Goal: Task Accomplishment & Management: Use online tool/utility

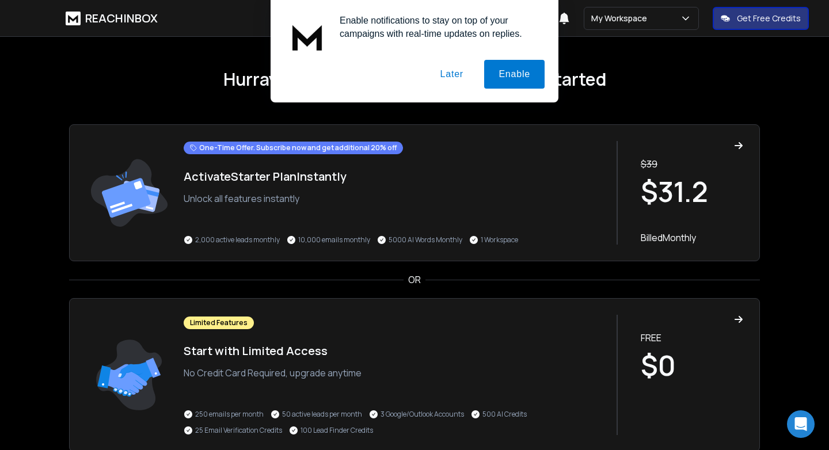
click at [457, 76] on button "Later" at bounding box center [451, 74] width 52 height 29
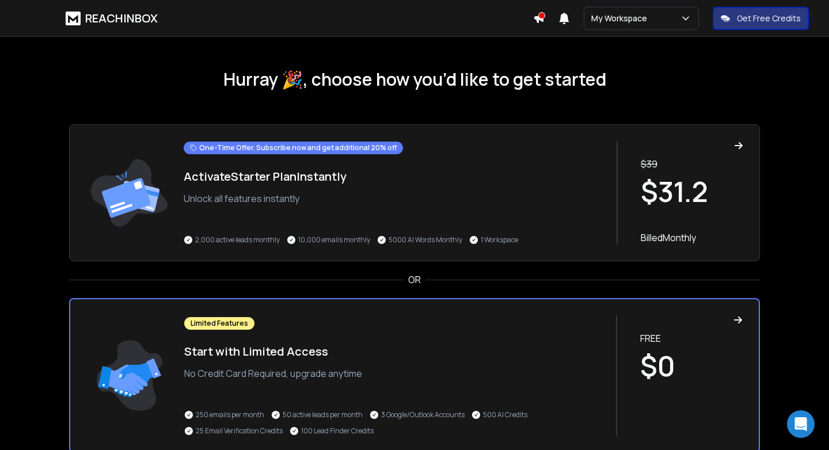
scroll to position [2, 0]
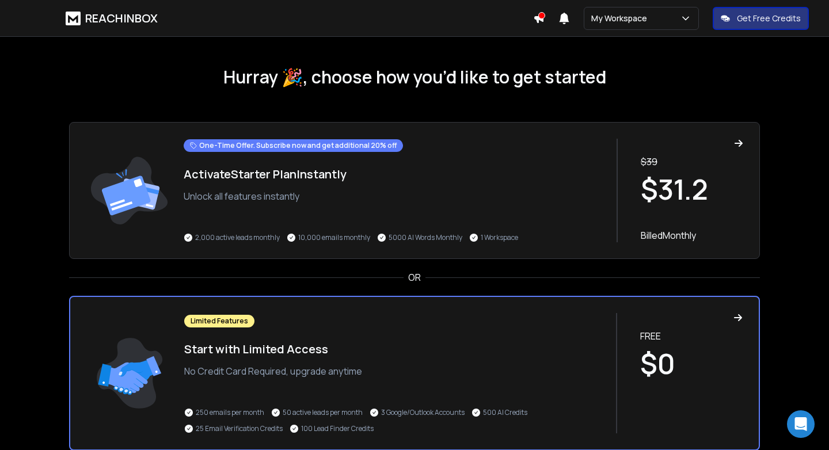
click at [462, 327] on div "Limited Features Start with Limited Access No Credit Card Required, upgrade any…" at bounding box center [394, 373] width 420 height 120
click at [560, 339] on div "Limited Features Start with Limited Access No Credit Card Required, upgrade any…" at bounding box center [394, 373] width 420 height 120
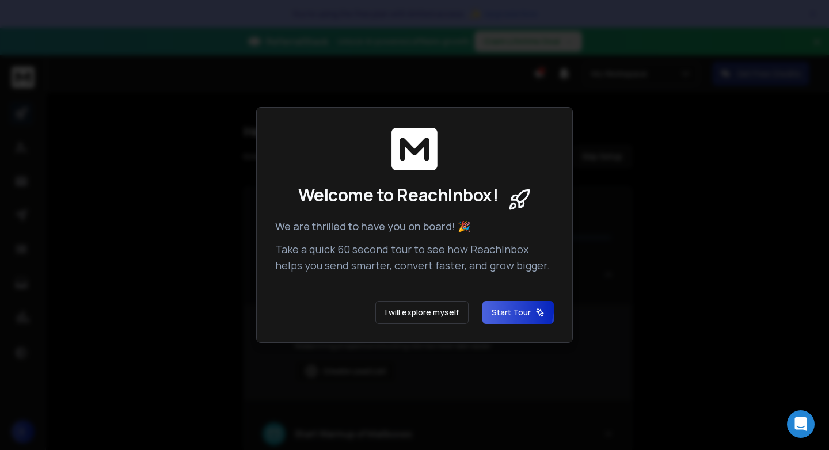
click at [523, 309] on span "Start Tour" at bounding box center [518, 313] width 53 height 12
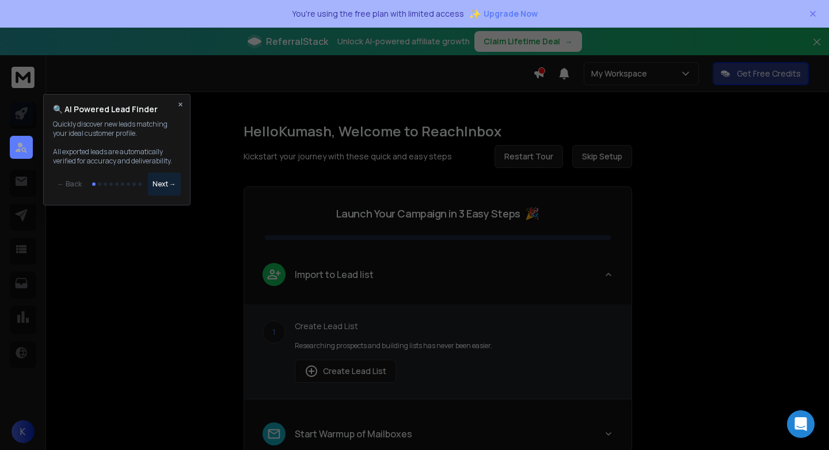
click at [164, 186] on button "Next →" at bounding box center [164, 184] width 33 height 23
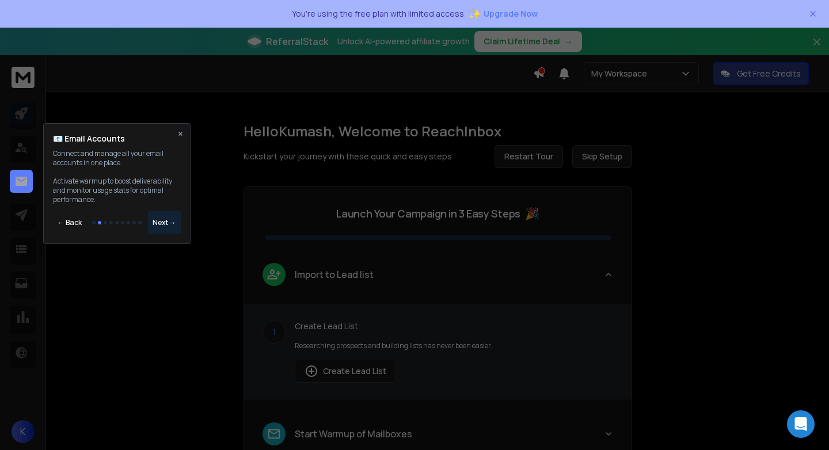
click at [162, 222] on button "Next →" at bounding box center [164, 222] width 33 height 23
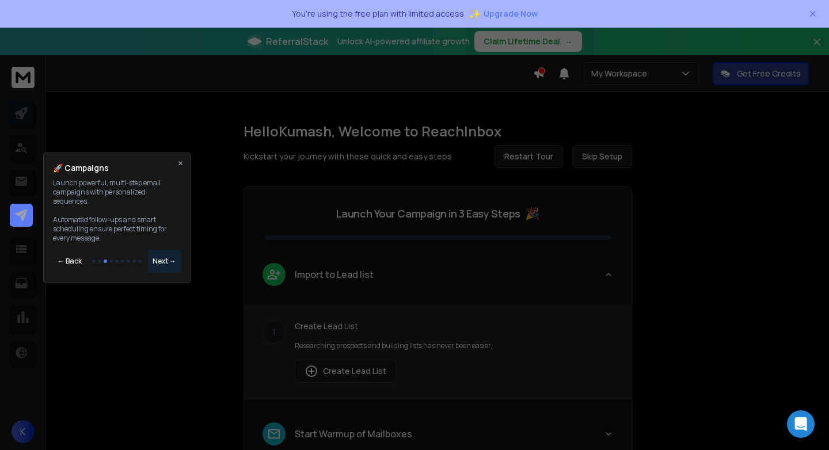
click at [162, 263] on button "Next →" at bounding box center [164, 261] width 33 height 23
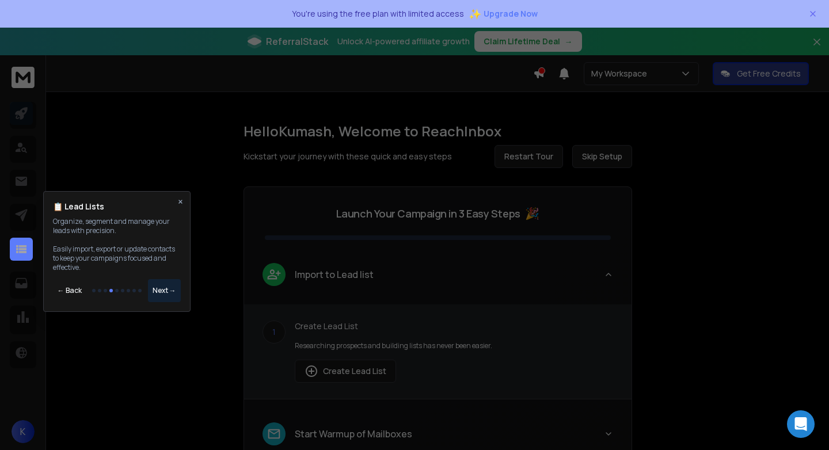
click at [163, 292] on button "Next →" at bounding box center [164, 290] width 33 height 23
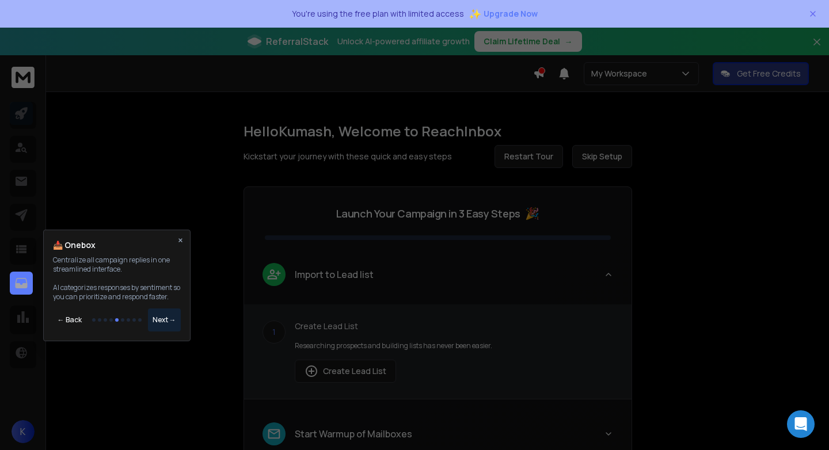
click at [164, 324] on button "Next →" at bounding box center [164, 320] width 33 height 23
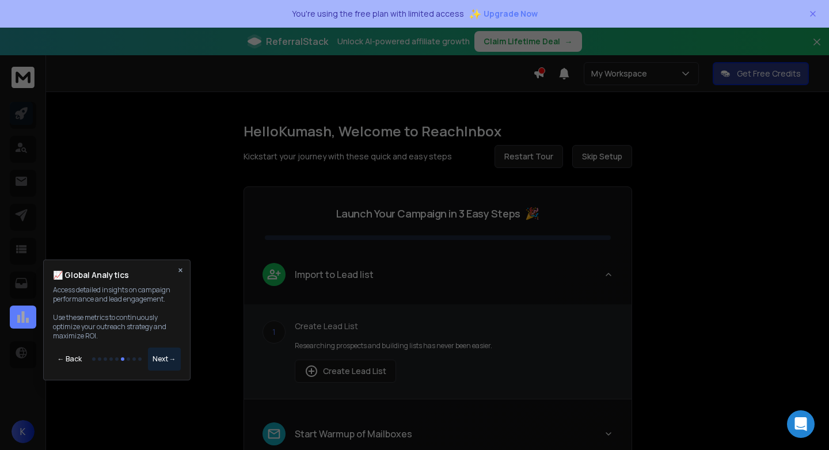
click at [164, 358] on button "Next →" at bounding box center [164, 359] width 33 height 23
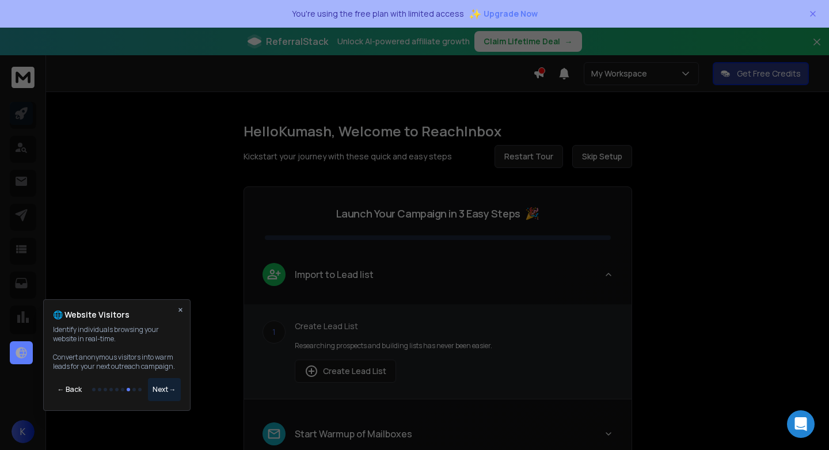
click at [164, 386] on button "Next →" at bounding box center [164, 389] width 33 height 23
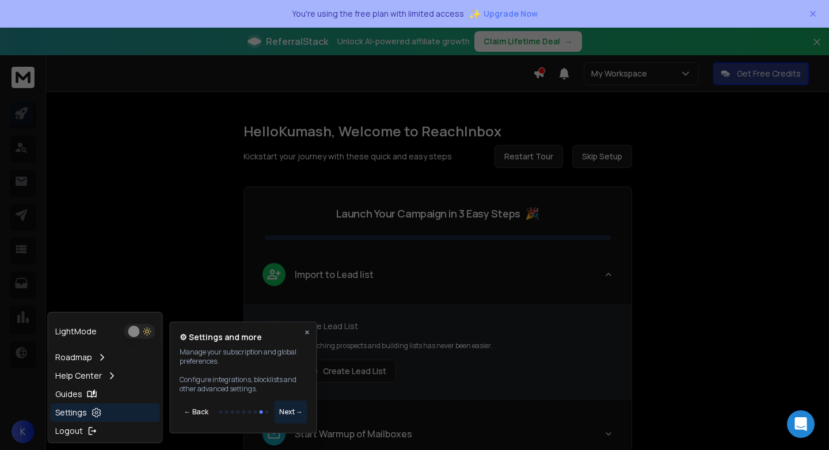
click at [295, 413] on button "Next →" at bounding box center [291, 412] width 33 height 23
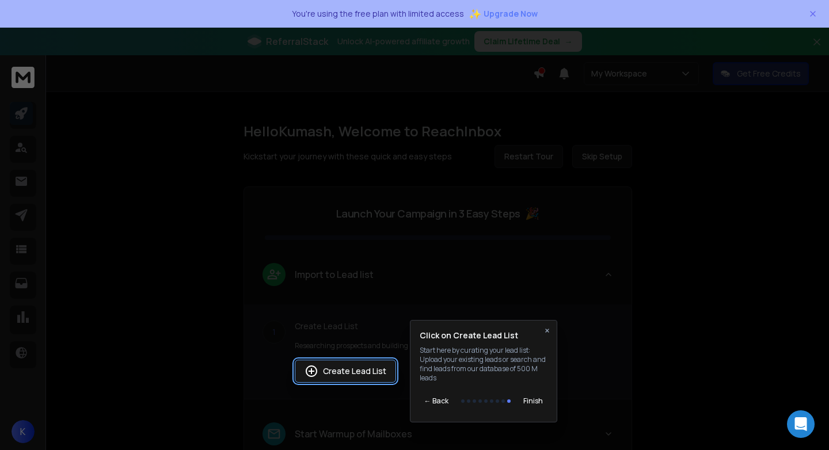
click at [551, 330] on div "Click on Create Lead List × Start here by curating your lead list: Upload your …" at bounding box center [483, 371] width 147 height 102
click at [548, 330] on button "×" at bounding box center [547, 330] width 5 height 10
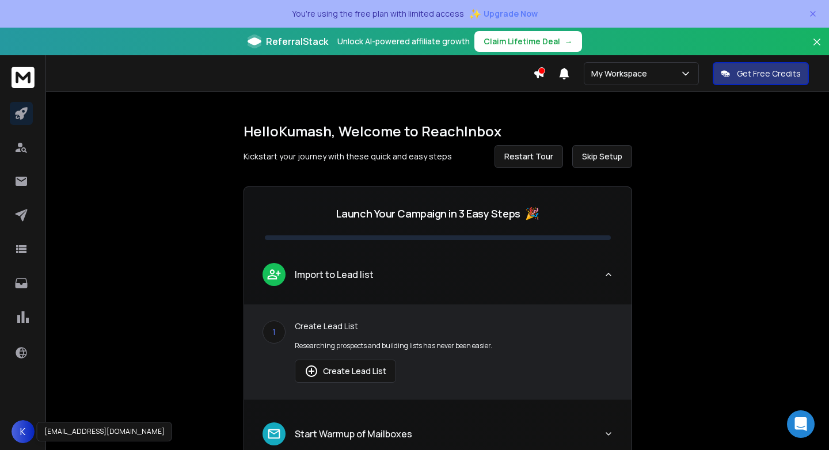
click at [19, 441] on span "K" at bounding box center [23, 431] width 23 height 23
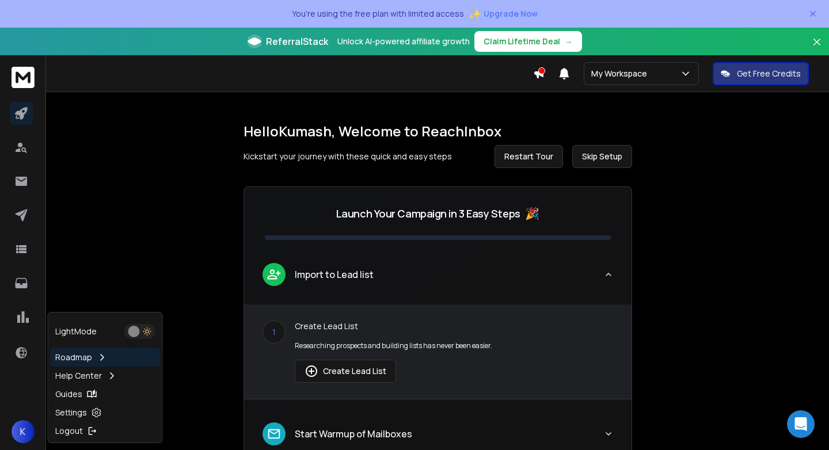
click at [139, 328] on button "button" at bounding box center [139, 331] width 31 height 15
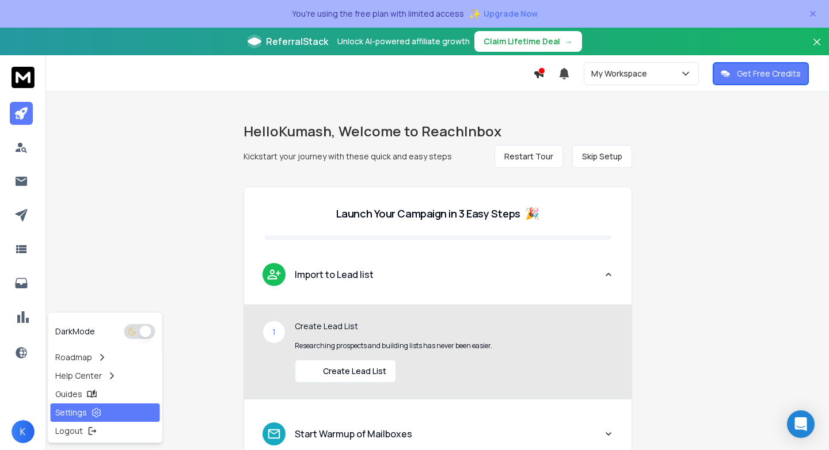
click at [21, 435] on span "K" at bounding box center [23, 431] width 23 height 23
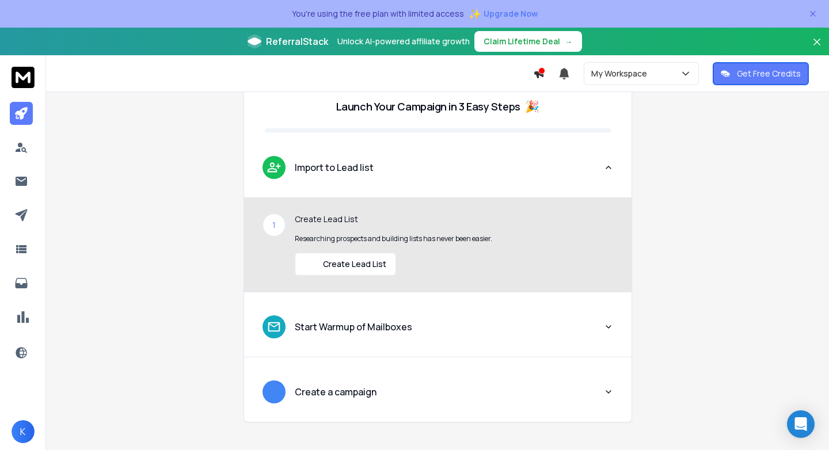
scroll to position [109, 0]
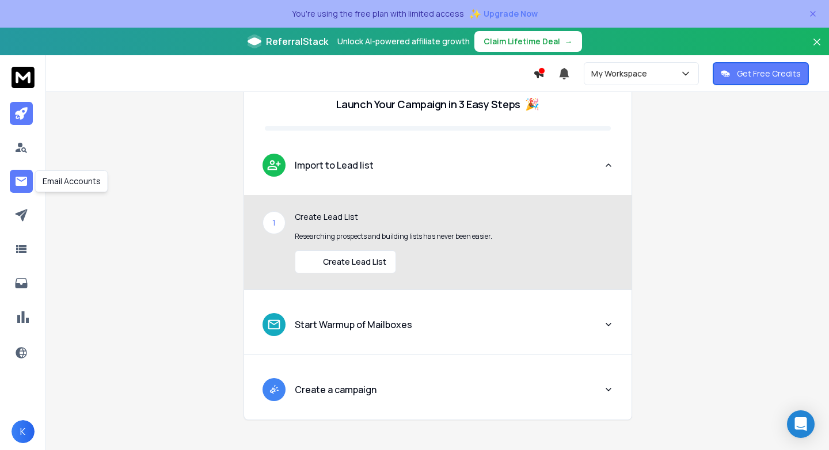
click at [24, 177] on icon at bounding box center [22, 181] width 12 height 9
click at [21, 178] on icon at bounding box center [22, 181] width 12 height 9
click at [541, 39] on button "Claim Lifetime Deal →" at bounding box center [528, 41] width 108 height 21
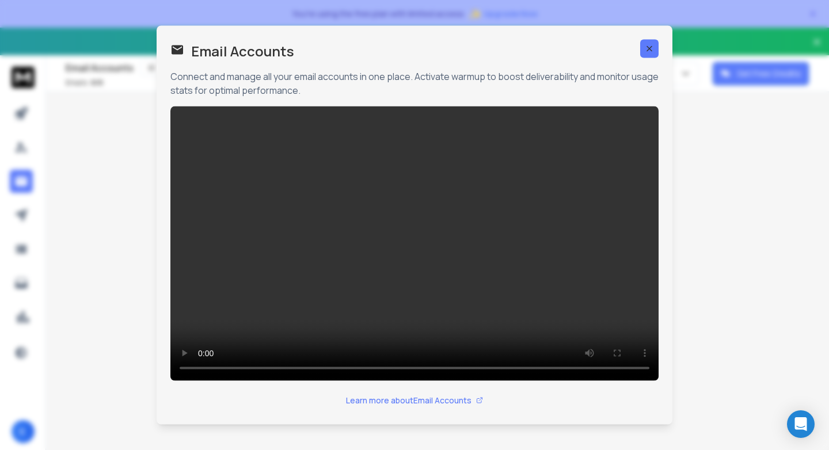
click at [649, 48] on icon at bounding box center [649, 49] width 5 height 5
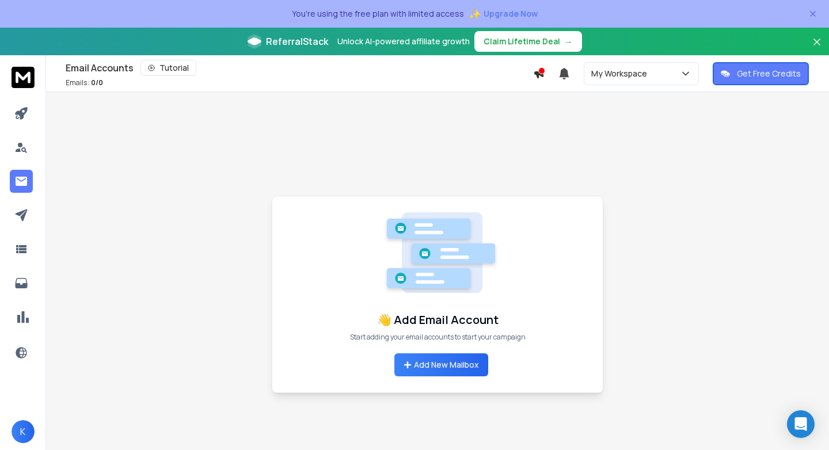
click at [450, 364] on button "Add New Mailbox" at bounding box center [441, 364] width 94 height 23
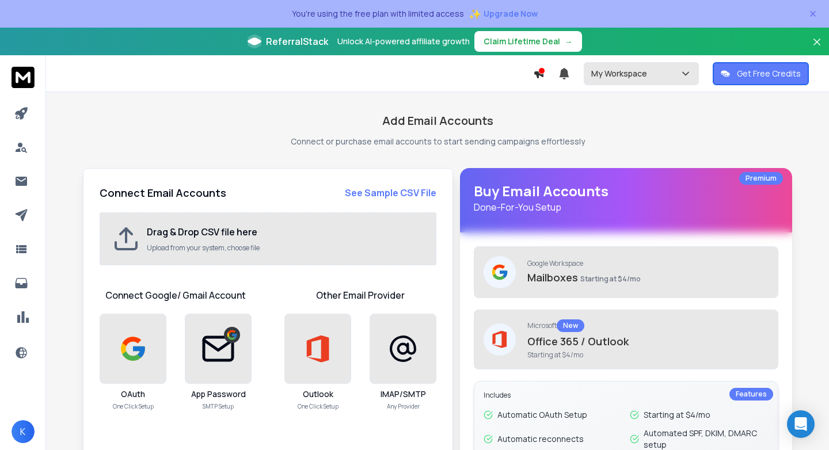
click at [663, 74] on div "My Workspace" at bounding box center [641, 74] width 100 height 12
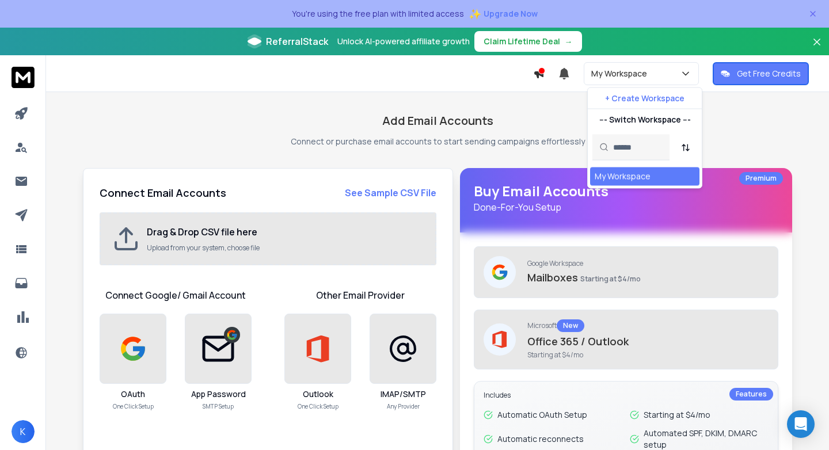
click at [639, 177] on div "My Workspace" at bounding box center [623, 177] width 56 height 12
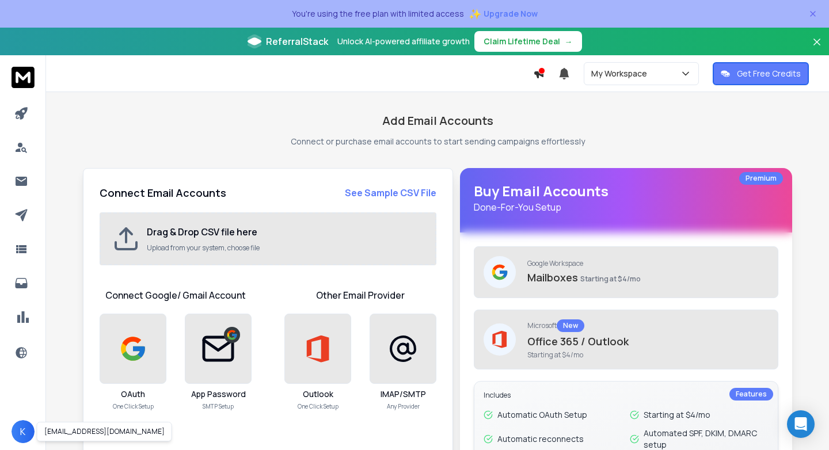
click at [23, 434] on span "K" at bounding box center [23, 431] width 23 height 23
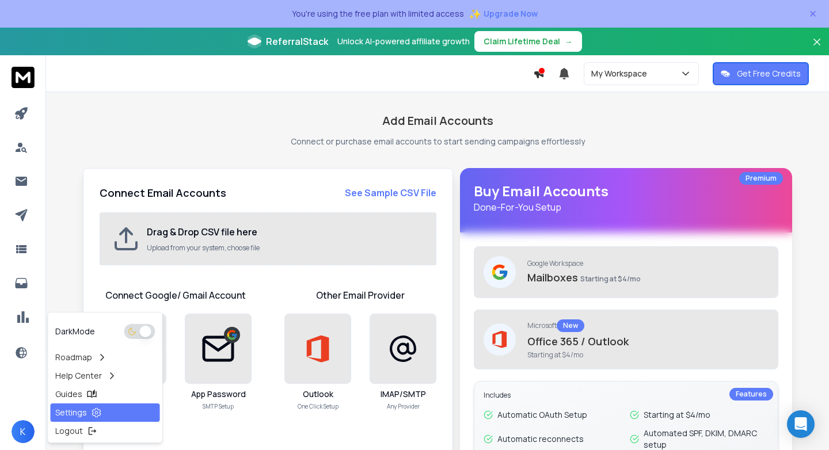
click at [80, 412] on p "Settings" at bounding box center [71, 413] width 32 height 12
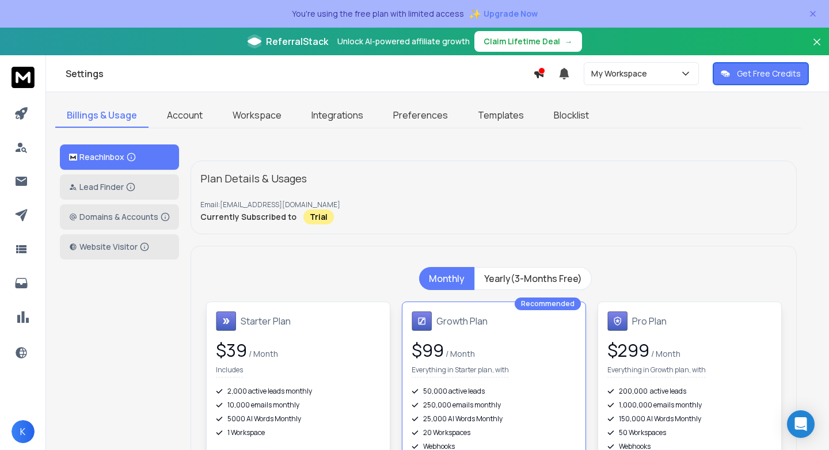
click at [139, 188] on button "Lead Finder" at bounding box center [119, 186] width 119 height 25
click at [128, 154] on icon "button" at bounding box center [131, 157] width 9 height 9
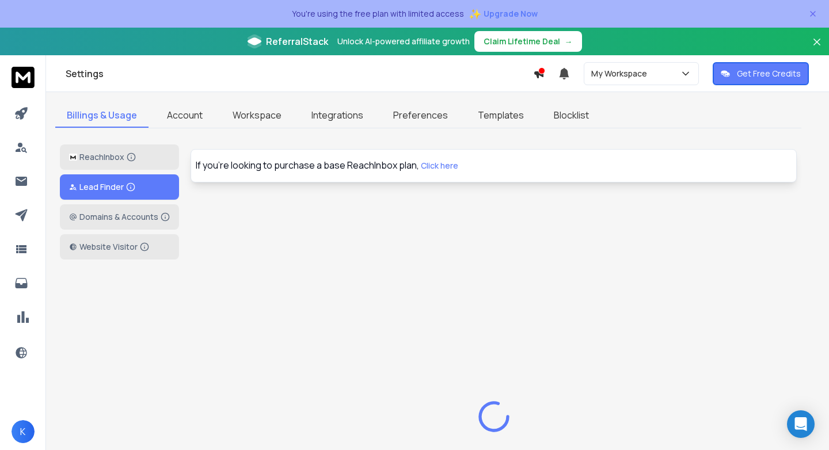
click at [128, 182] on button "Lead Finder" at bounding box center [119, 186] width 119 height 25
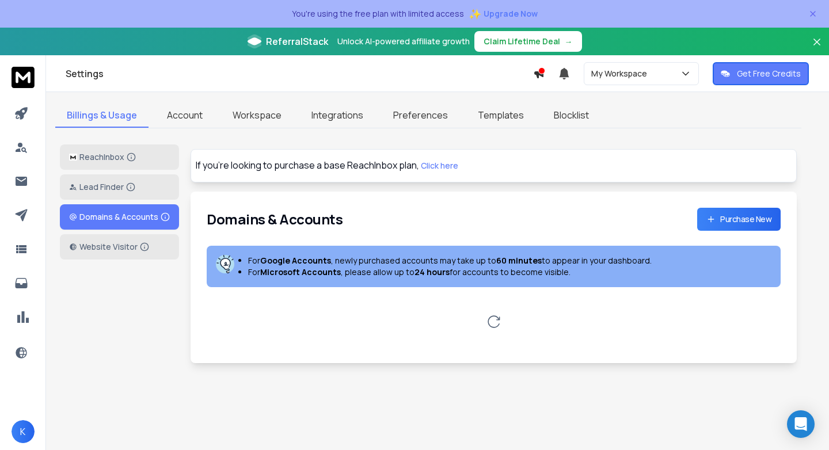
click at [134, 212] on button "Domains & Accounts" at bounding box center [119, 216] width 119 height 25
click at [240, 125] on link "Workspace" at bounding box center [257, 116] width 72 height 24
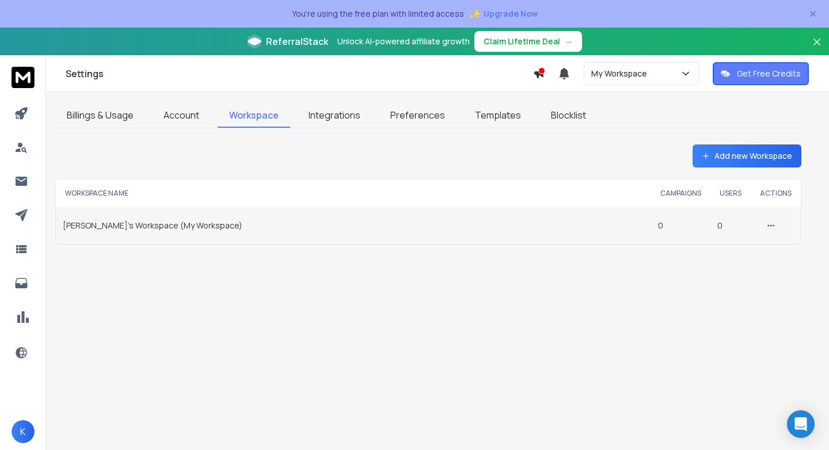
click at [100, 195] on th "WORKSPACE NAME" at bounding box center [353, 194] width 595 height 28
click at [142, 231] on td "[PERSON_NAME]'s Workspace (My Workspace)" at bounding box center [353, 225] width 595 height 37
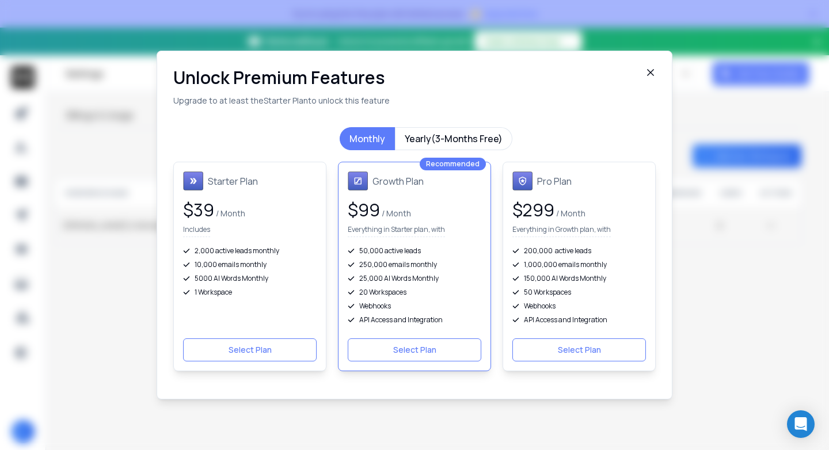
click at [648, 71] on icon at bounding box center [650, 72] width 10 height 10
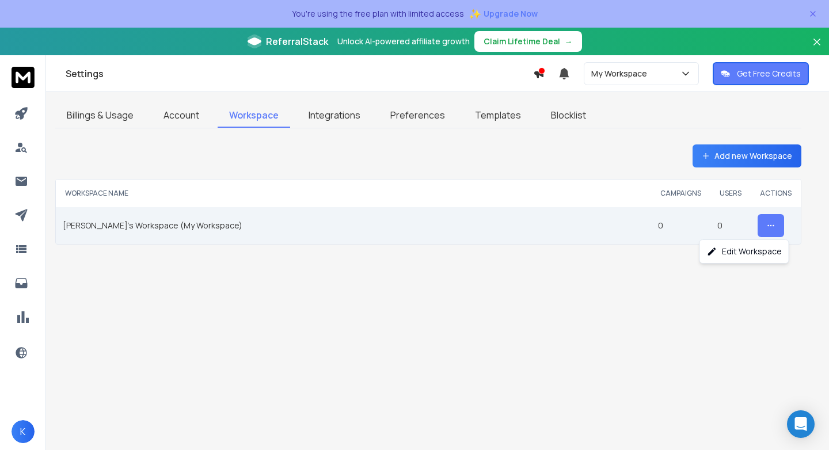
click at [772, 225] on icon "button" at bounding box center [771, 226] width 8 height 8
click at [755, 252] on p "Edit Workspace" at bounding box center [752, 252] width 60 height 12
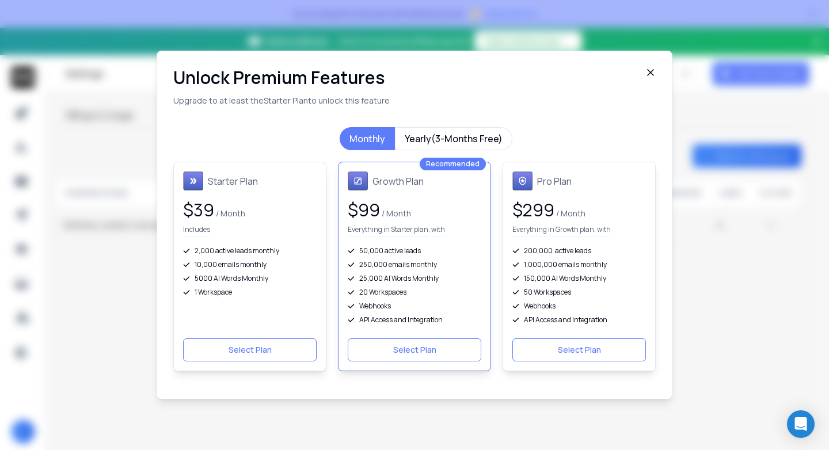
click at [651, 73] on icon at bounding box center [650, 72] width 7 height 7
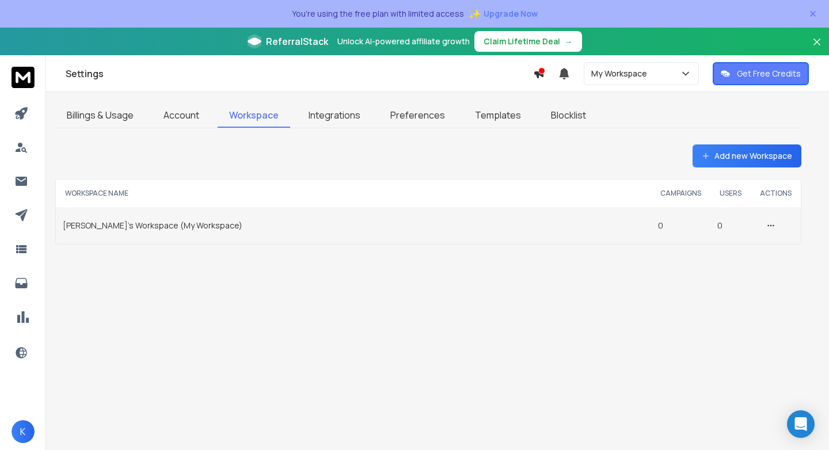
click at [336, 123] on link "Integrations" at bounding box center [334, 116] width 75 height 24
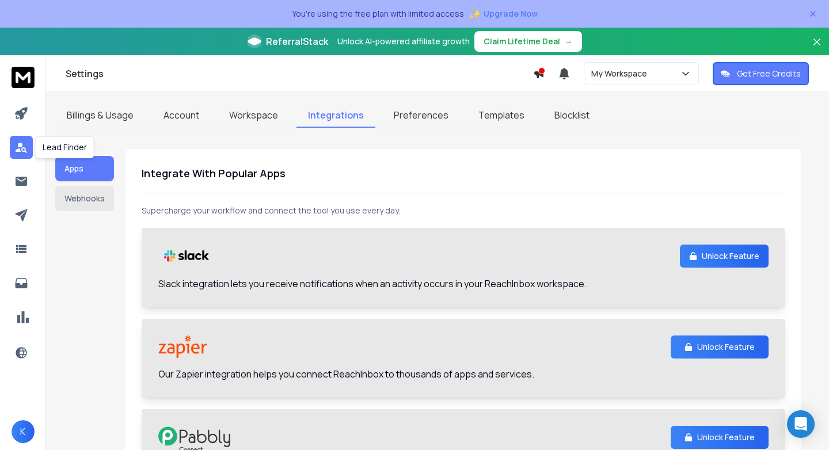
click at [21, 149] on icon at bounding box center [22, 150] width 12 height 6
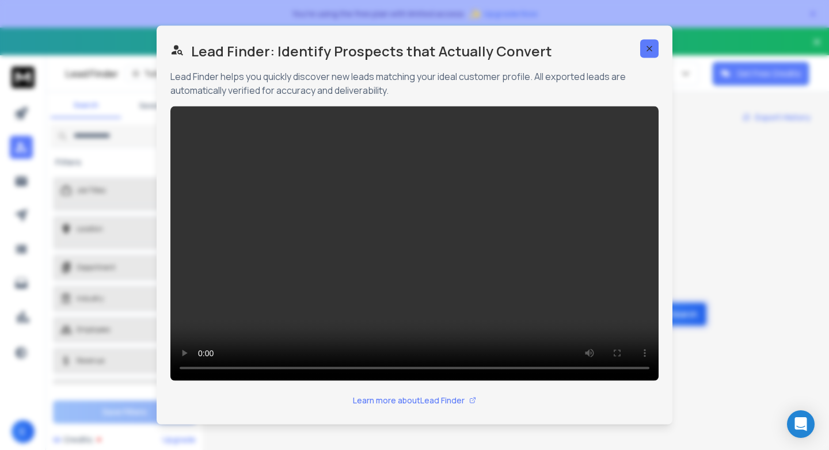
click at [649, 51] on icon at bounding box center [649, 48] width 9 height 9
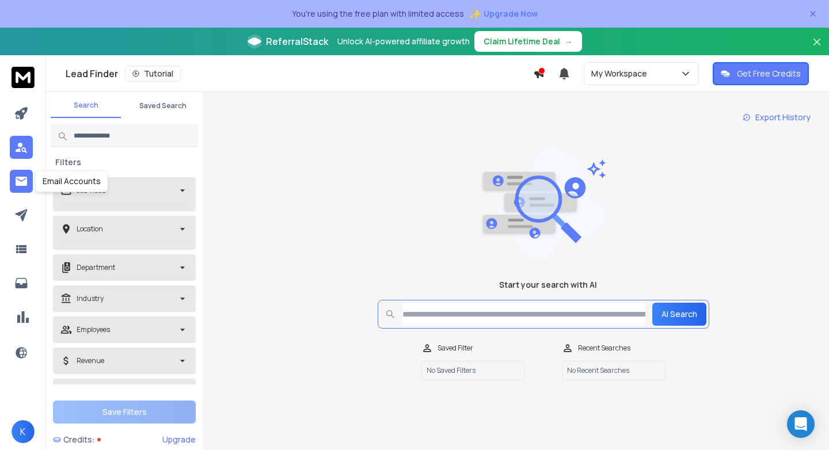
click at [26, 181] on icon at bounding box center [22, 181] width 12 height 9
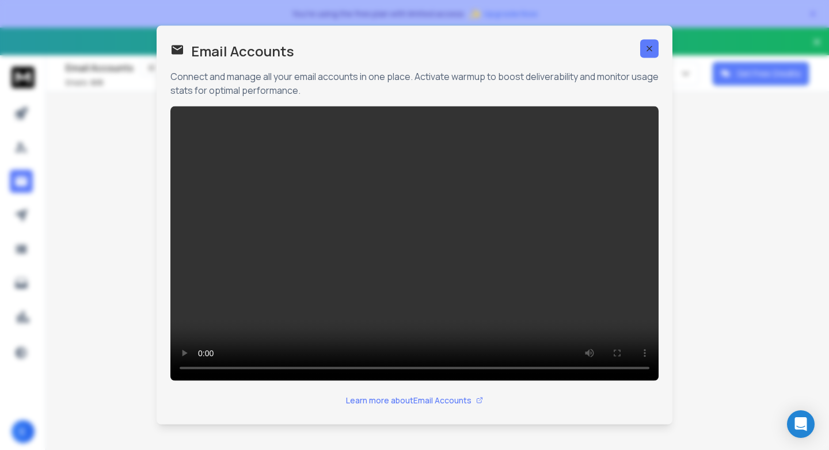
click at [651, 50] on icon at bounding box center [649, 48] width 9 height 9
click at [652, 50] on icon at bounding box center [649, 48] width 9 height 9
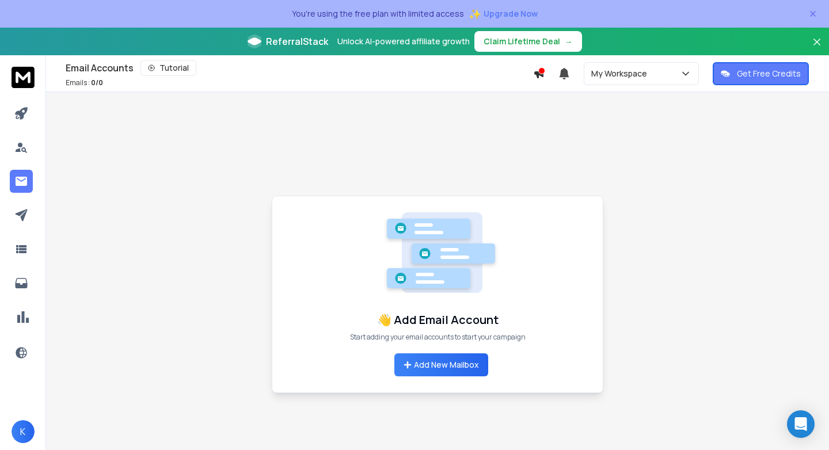
click at [435, 371] on button "Add New Mailbox" at bounding box center [441, 364] width 94 height 23
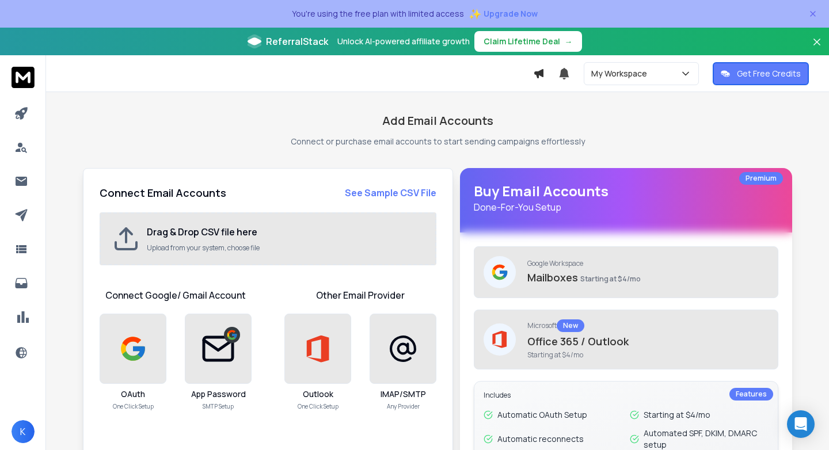
click at [127, 360] on icon at bounding box center [133, 349] width 29 height 35
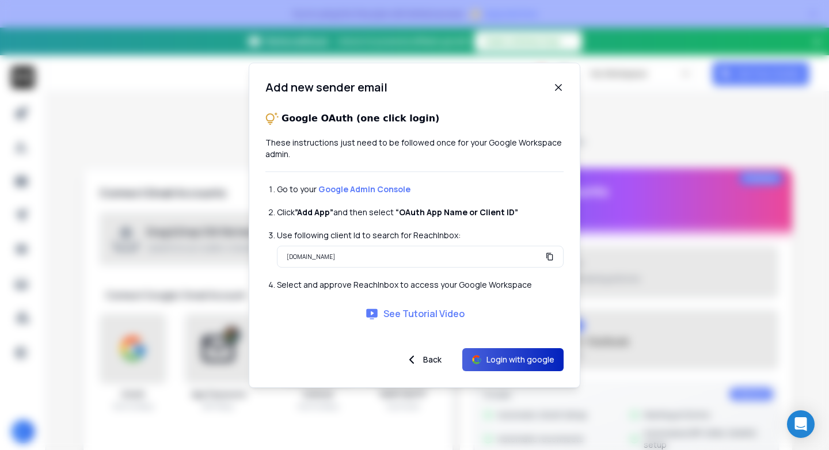
click at [558, 82] on icon at bounding box center [558, 87] width 10 height 10
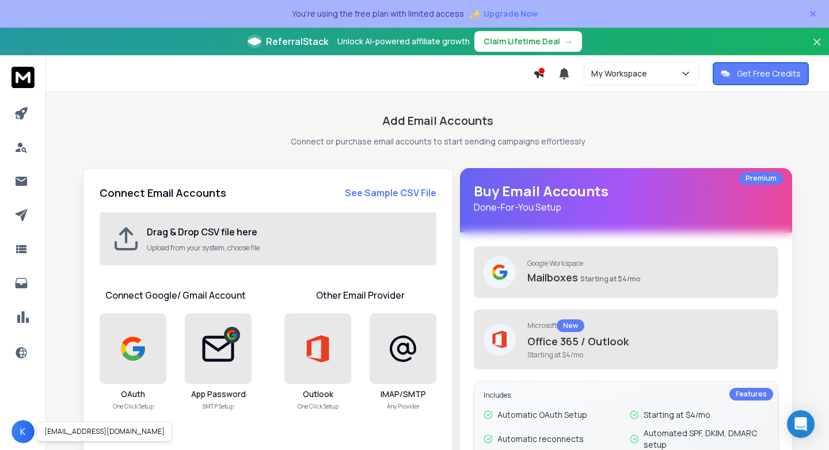
click at [23, 431] on span "K" at bounding box center [23, 431] width 23 height 23
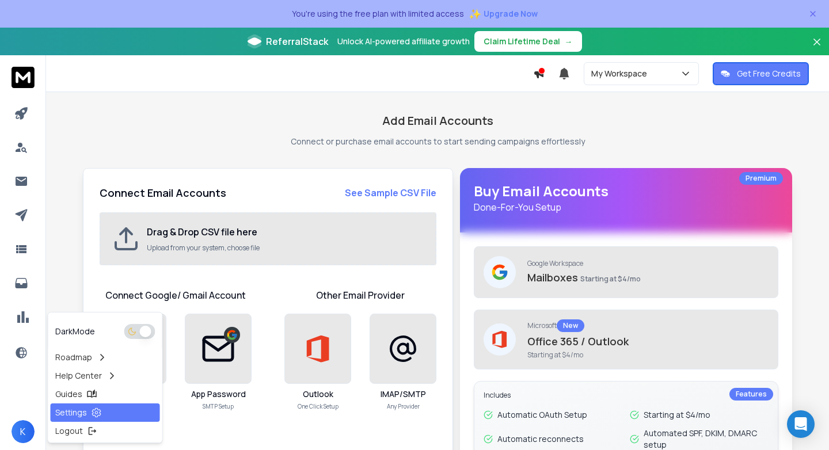
click at [84, 411] on p "Settings" at bounding box center [71, 413] width 32 height 12
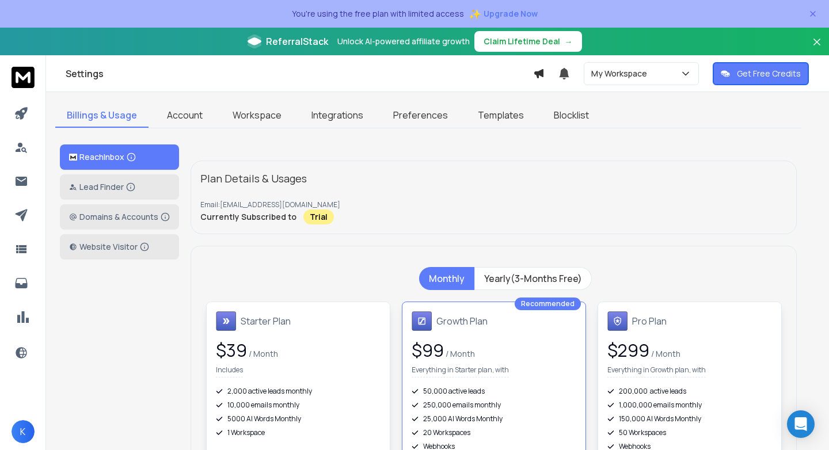
click at [203, 113] on link "Account" at bounding box center [184, 116] width 59 height 24
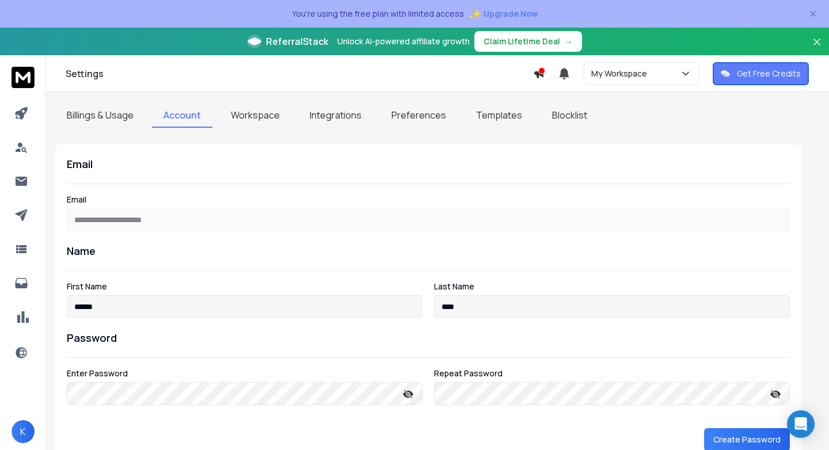
click at [727, 441] on button "Create Password" at bounding box center [747, 439] width 86 height 23
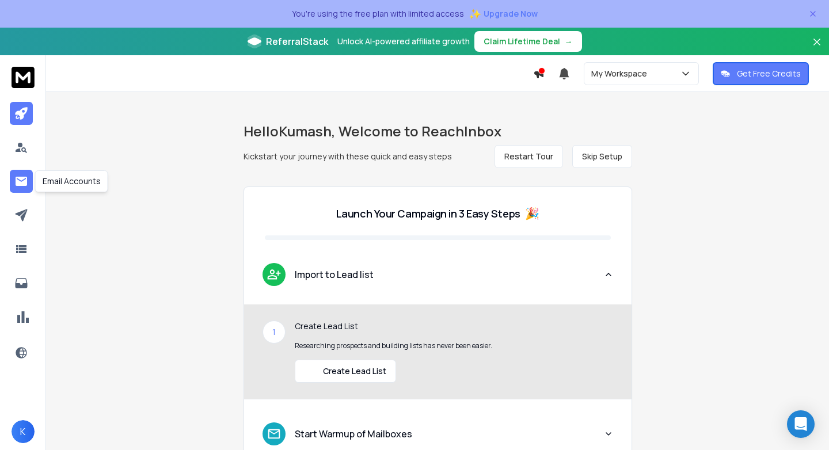
click at [24, 181] on icon at bounding box center [22, 181] width 12 height 9
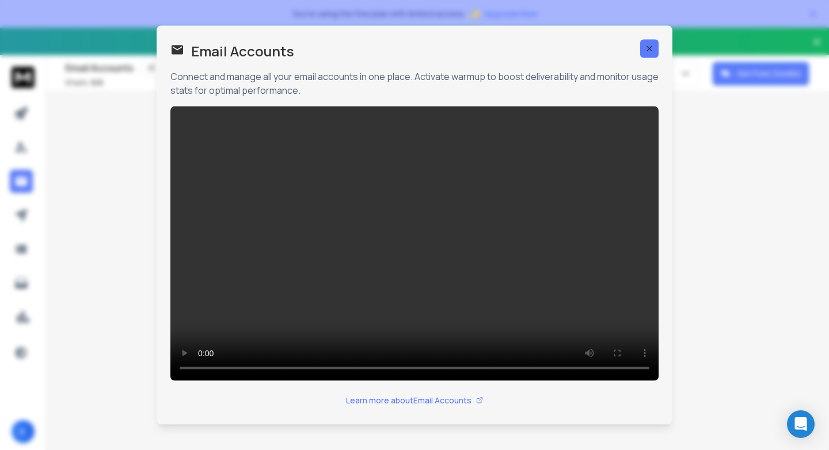
click at [651, 52] on icon at bounding box center [649, 48] width 9 height 9
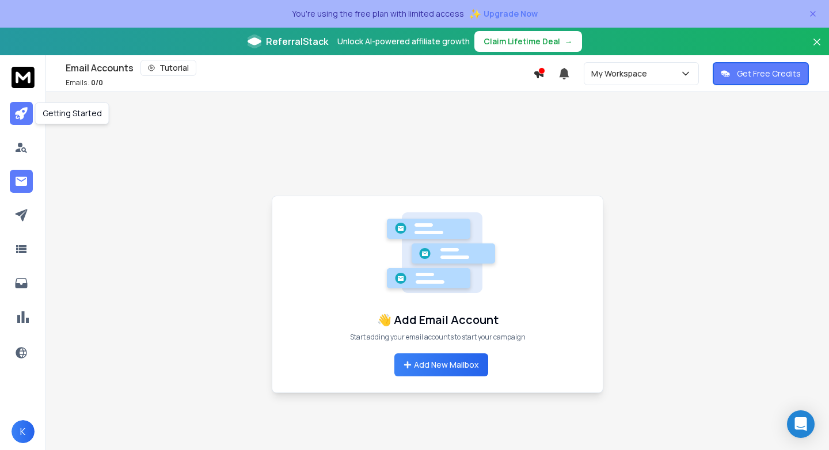
click at [22, 108] on icon at bounding box center [21, 113] width 13 height 13
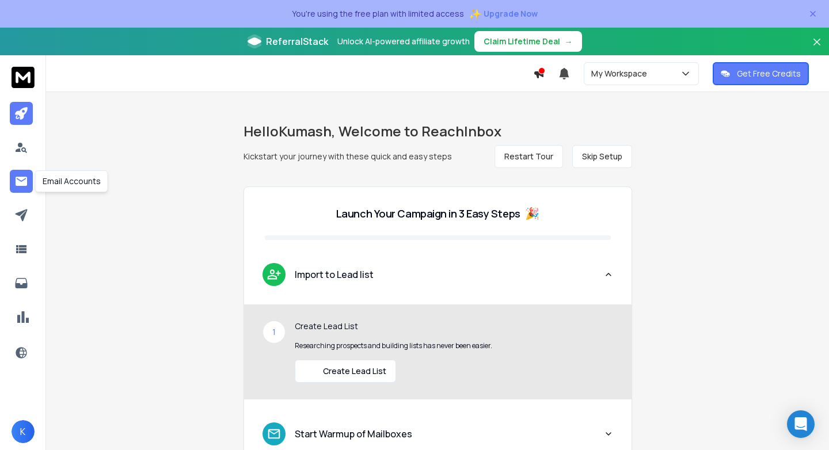
click at [20, 178] on icon at bounding box center [22, 181] width 12 height 9
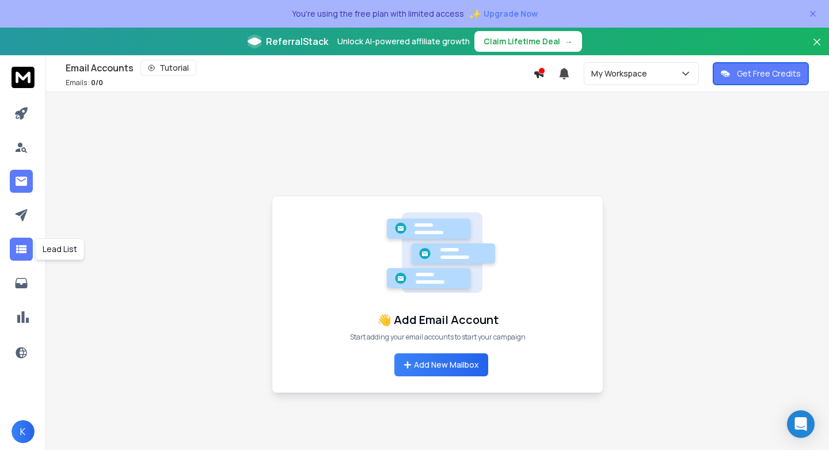
click at [23, 249] on icon at bounding box center [21, 249] width 10 height 8
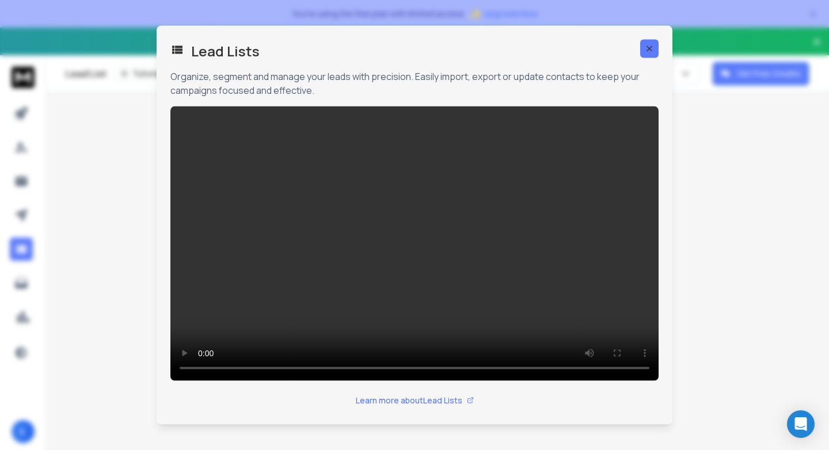
click at [648, 50] on icon at bounding box center [649, 49] width 5 height 5
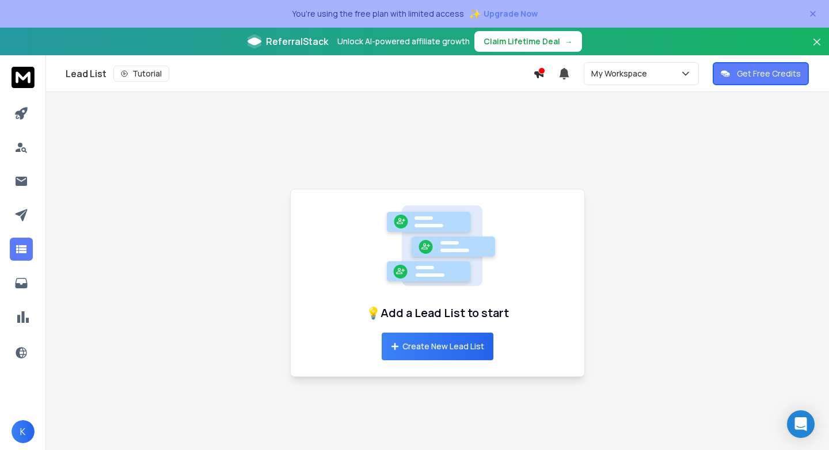
click at [460, 356] on button "Create New Lead List" at bounding box center [438, 347] width 112 height 28
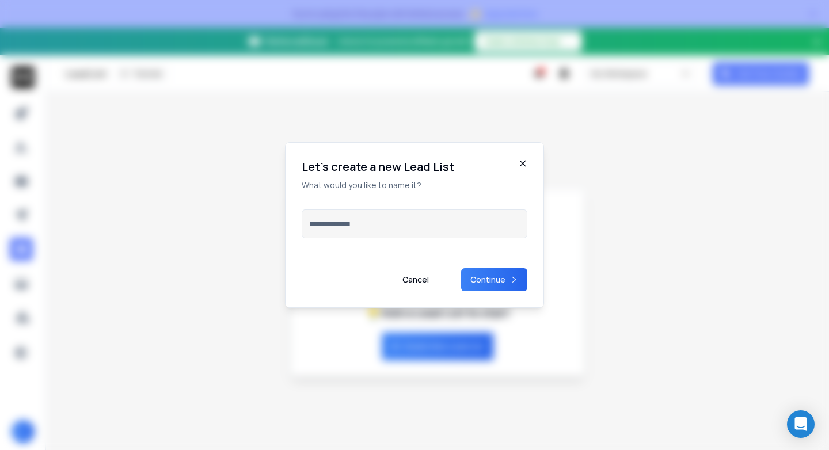
click at [410, 223] on input at bounding box center [415, 224] width 226 height 29
type input "**********"
click at [486, 280] on button "Continue" at bounding box center [494, 279] width 66 height 23
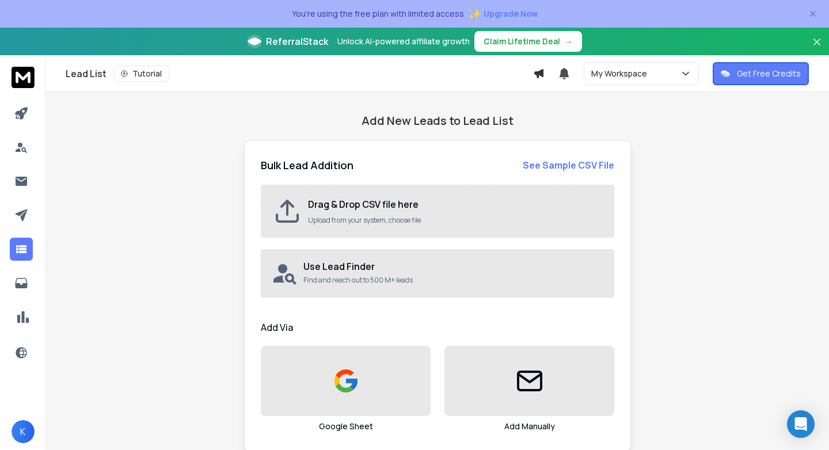
scroll to position [1, 0]
click at [536, 298] on div "Bulk Lead Addition See Sample CSV File Drag & Drop CSV file here Upload from yo…" at bounding box center [437, 294] width 353 height 277
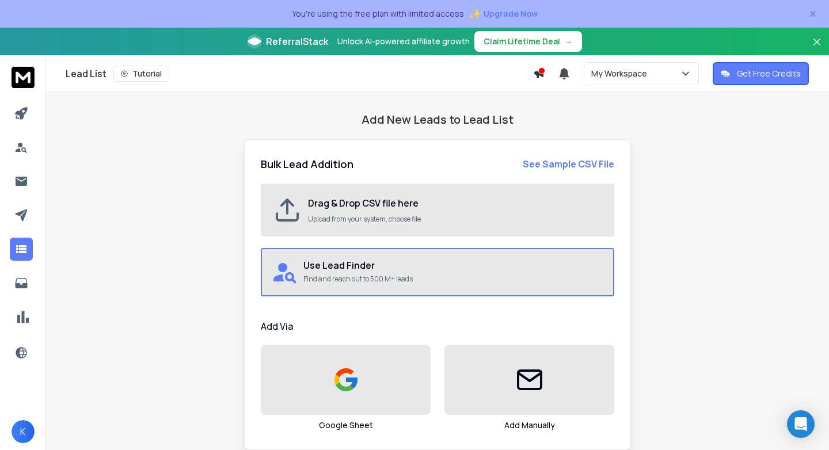
click at [535, 272] on h2 "Use Lead Finder" at bounding box center [453, 265] width 301 height 14
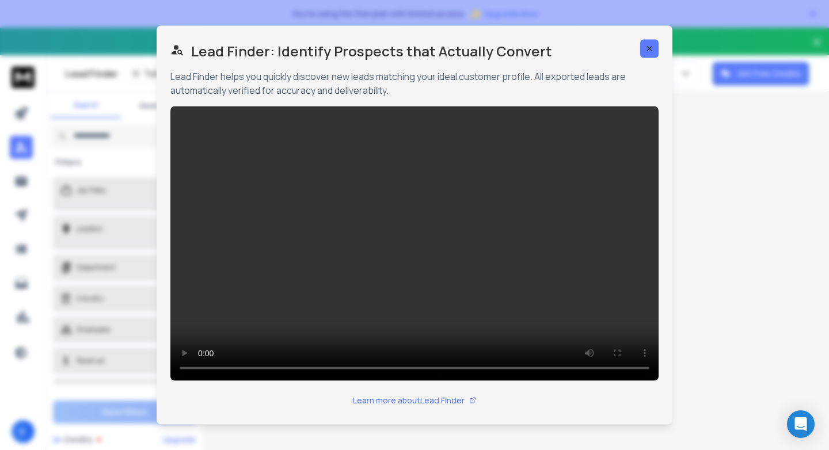
click at [650, 50] on icon at bounding box center [649, 49] width 5 height 5
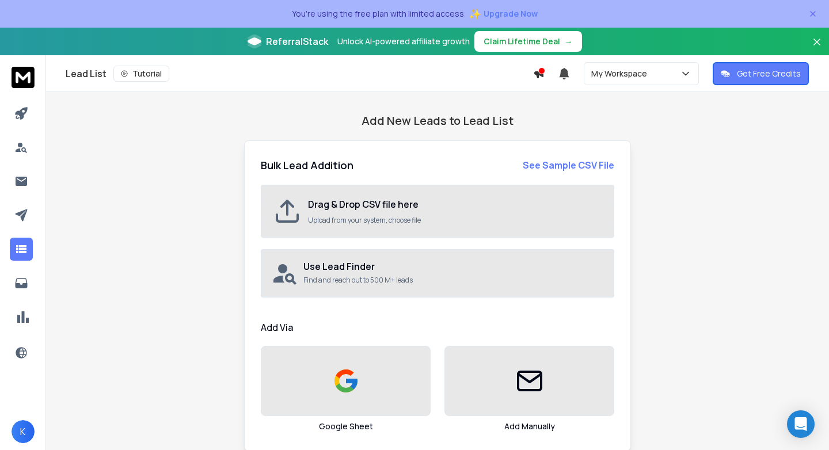
click at [709, 213] on div "Add New Leads to Lead List Bulk Lead Addition See Sample CSV File Drag & Drop C…" at bounding box center [437, 282] width 783 height 339
click at [353, 222] on p "Upload from your system, choose file" at bounding box center [455, 220] width 294 height 9
type input "**********"
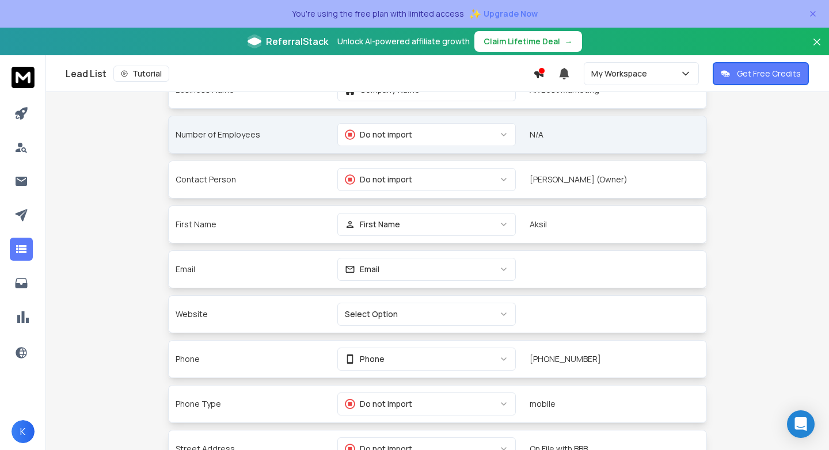
scroll to position [324, 0]
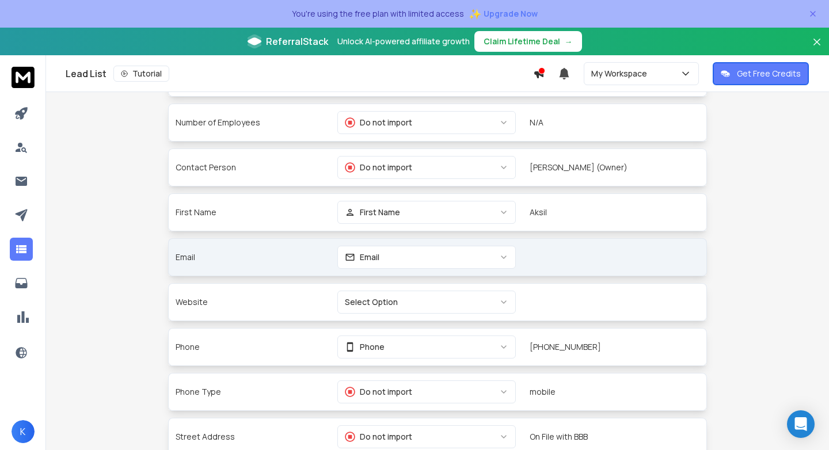
click at [431, 258] on button "Email" at bounding box center [426, 257] width 178 height 23
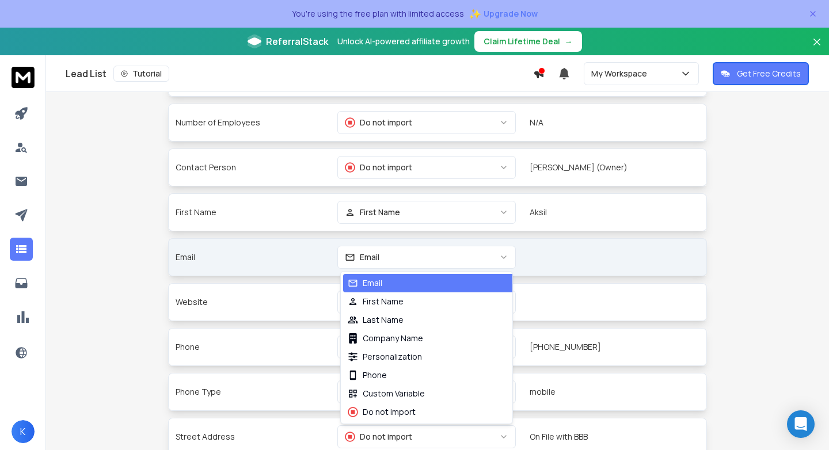
scroll to position [0, 2]
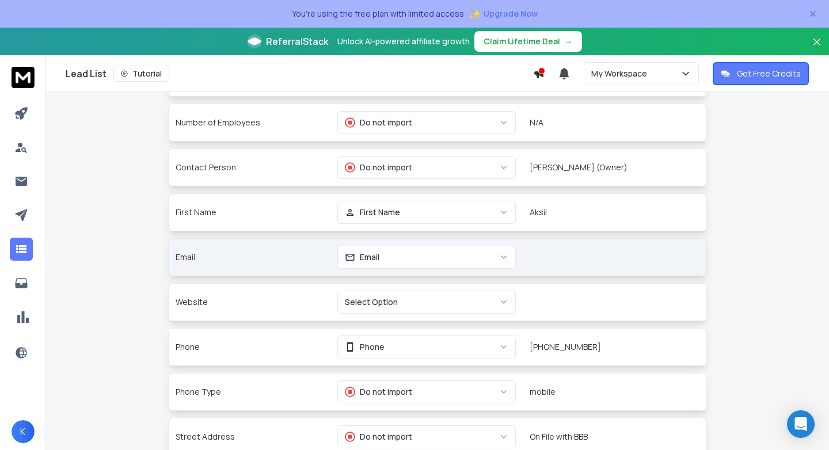
click at [431, 258] on button "Email" at bounding box center [426, 257] width 178 height 23
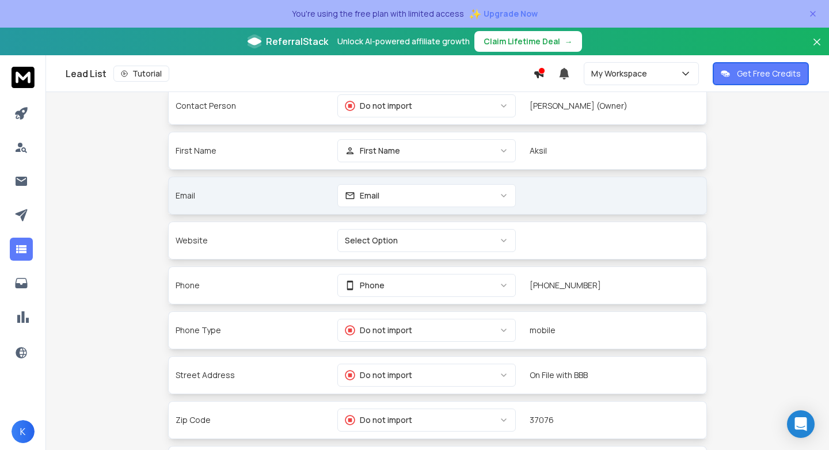
scroll to position [394, 0]
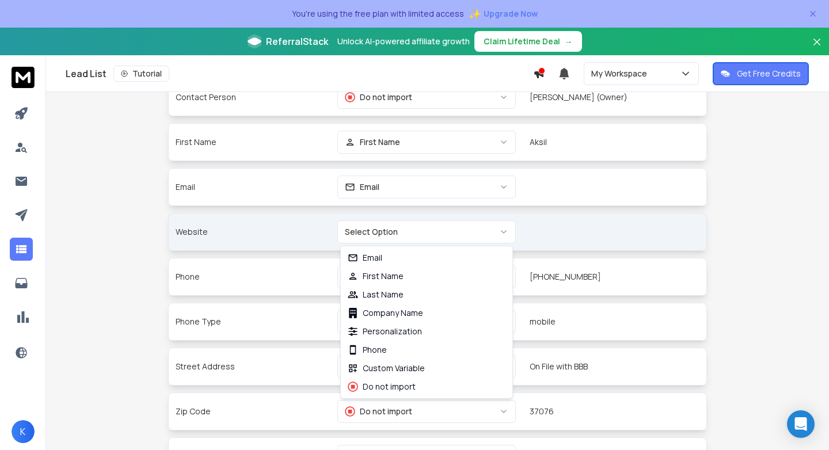
click at [423, 239] on button "Select Option" at bounding box center [426, 231] width 178 height 23
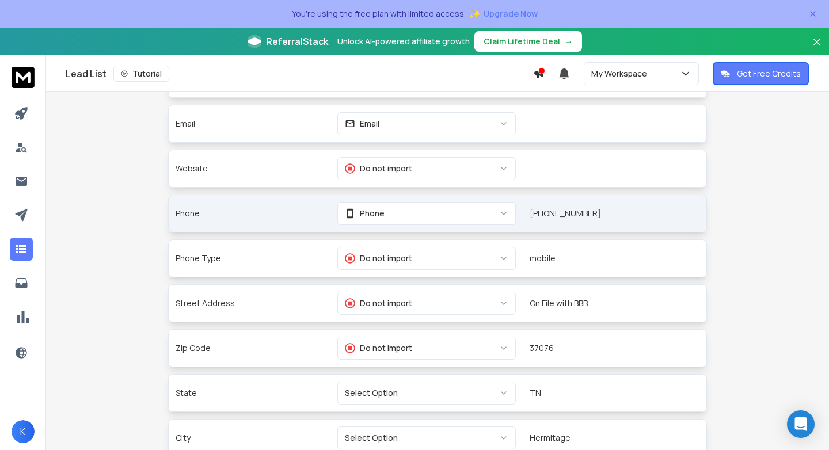
scroll to position [470, 0]
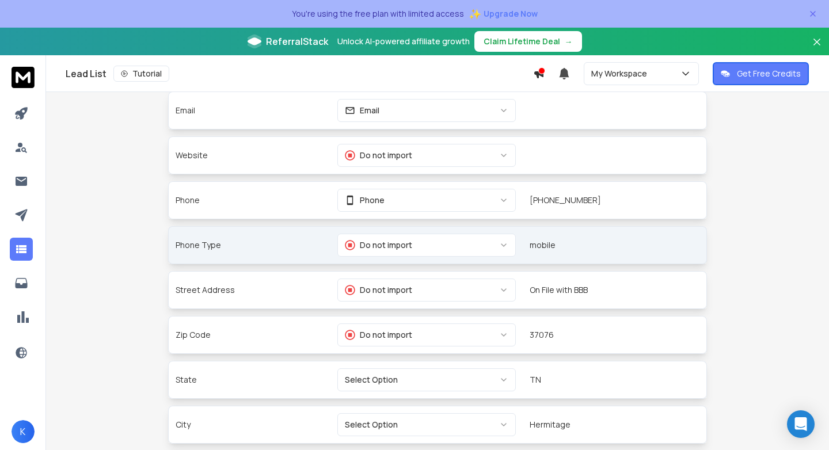
click at [396, 245] on div "Do not import" at bounding box center [378, 245] width 67 height 12
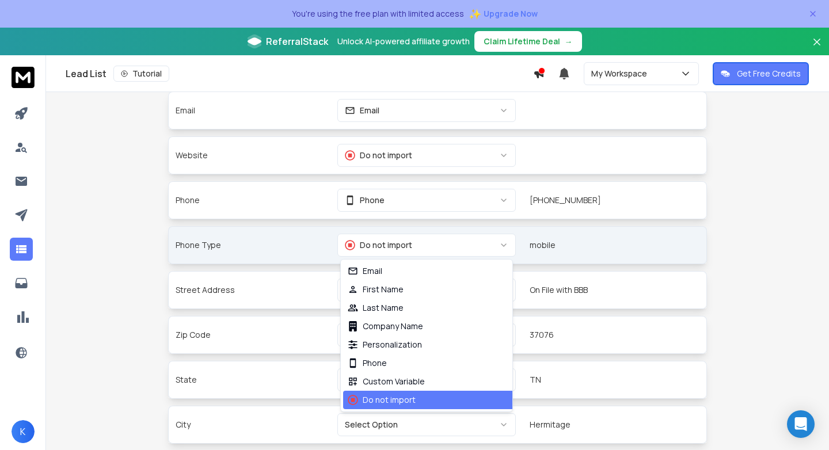
scroll to position [0, 2]
click at [396, 245] on div "Do not import" at bounding box center [378, 245] width 67 height 12
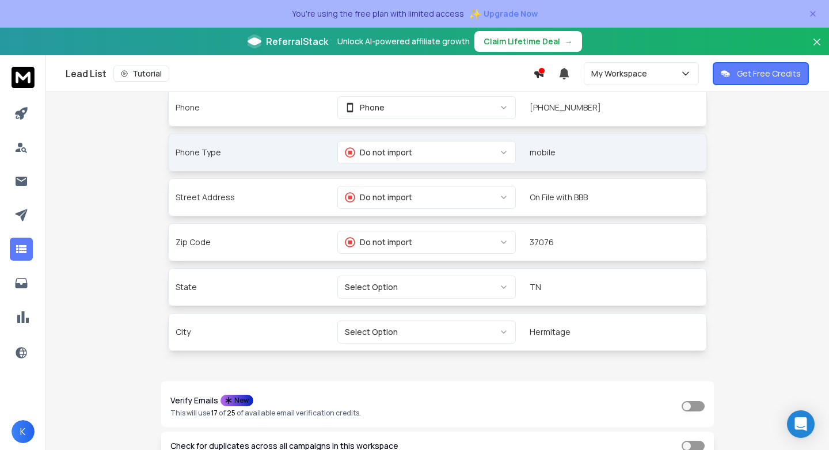
scroll to position [567, 0]
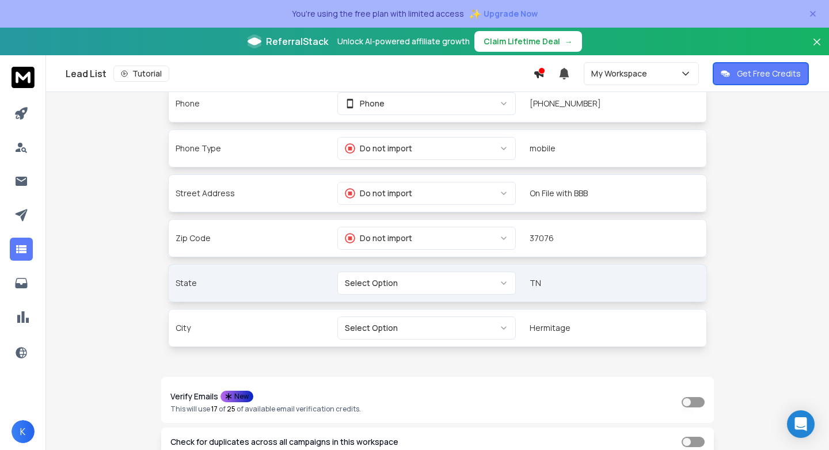
click at [409, 277] on button "Select Option" at bounding box center [426, 283] width 178 height 23
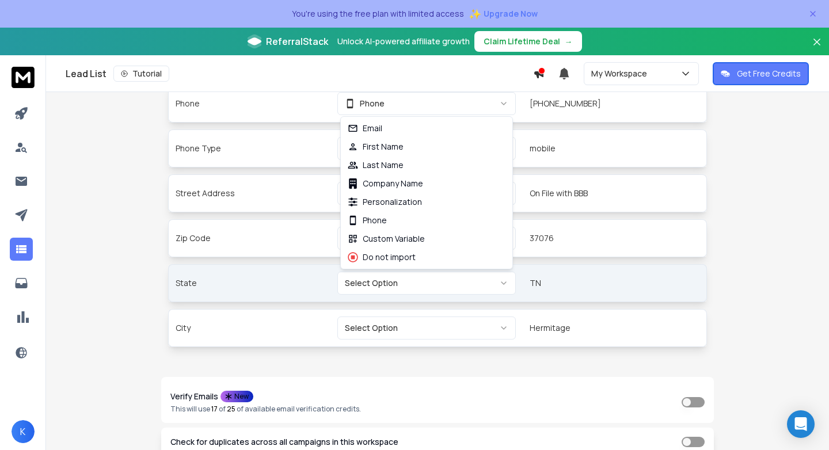
scroll to position [0, 2]
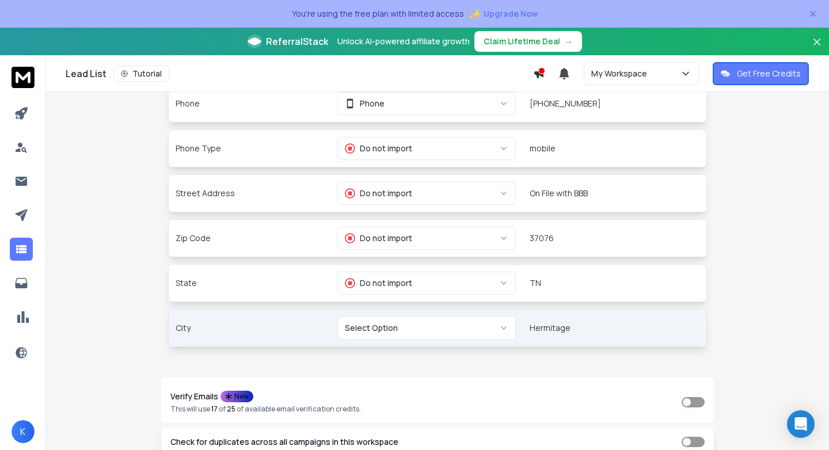
click at [418, 329] on button "Select Option" at bounding box center [426, 328] width 178 height 23
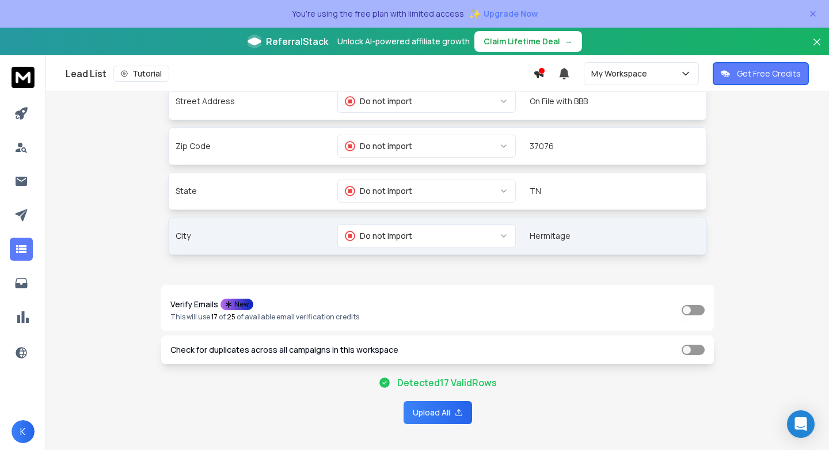
scroll to position [670, 0]
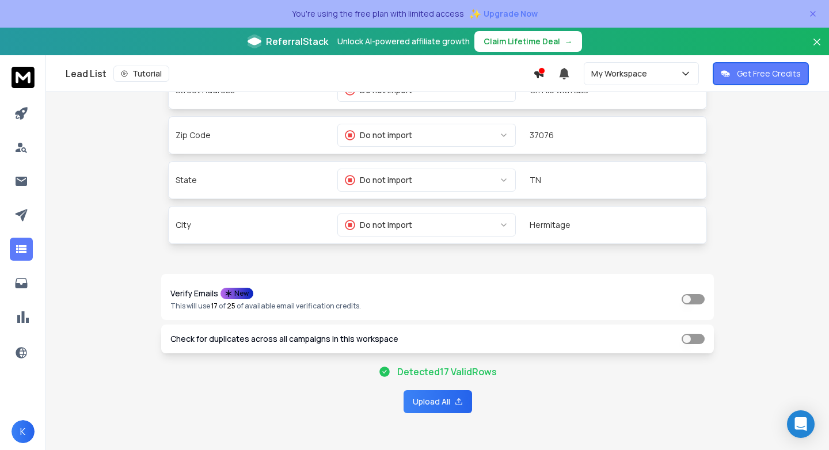
click at [438, 398] on button "Upload All" at bounding box center [438, 401] width 69 height 23
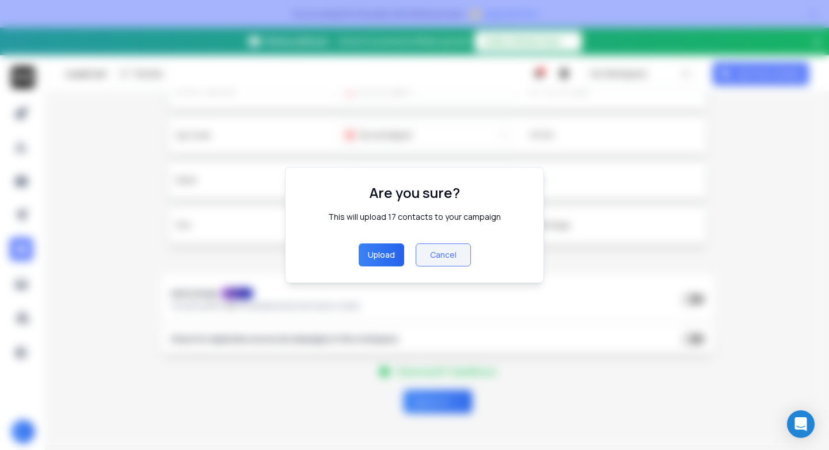
click at [378, 252] on button "Upload" at bounding box center [381, 255] width 45 height 23
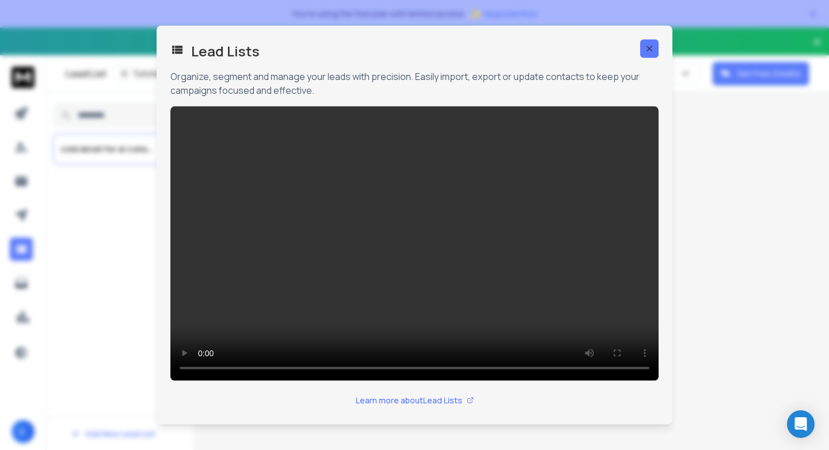
click at [651, 51] on icon at bounding box center [649, 48] width 9 height 9
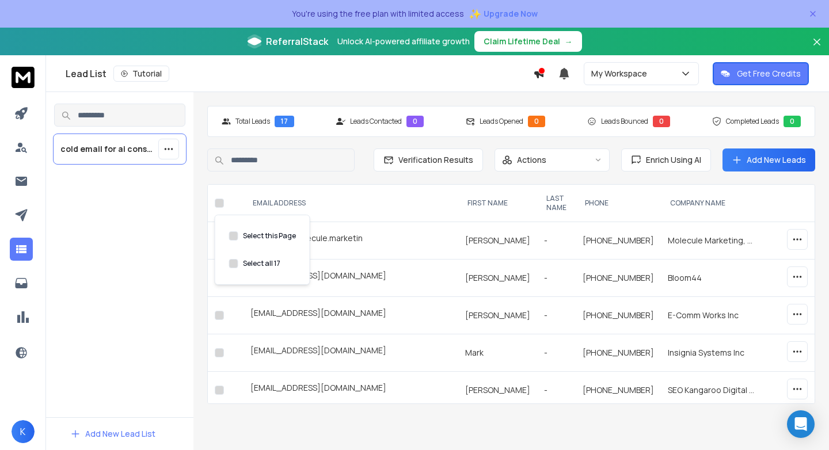
click at [219, 206] on button "Select this Page" at bounding box center [219, 203] width 9 height 9
click at [233, 261] on button "Select this Page" at bounding box center [233, 263] width 9 height 9
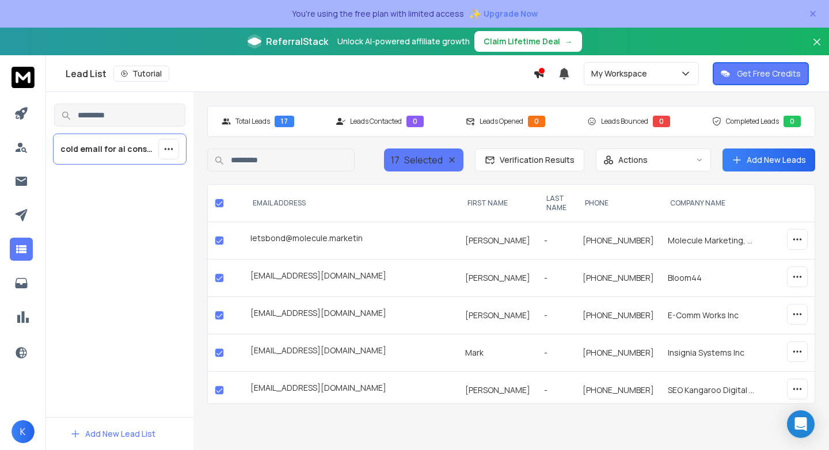
click at [171, 151] on icon "button" at bounding box center [169, 149] width 10 height 10
click at [252, 123] on p "Total Leads" at bounding box center [252, 121] width 35 height 9
click at [798, 235] on icon "button" at bounding box center [797, 239] width 10 height 10
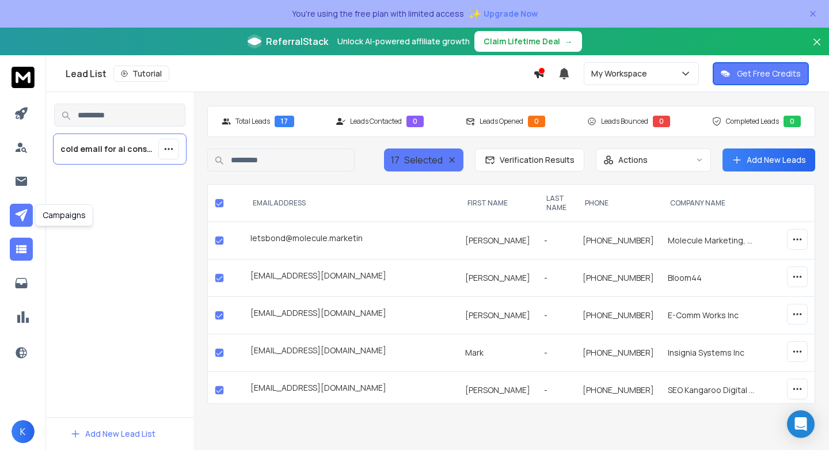
click at [22, 211] on icon at bounding box center [21, 216] width 12 height 12
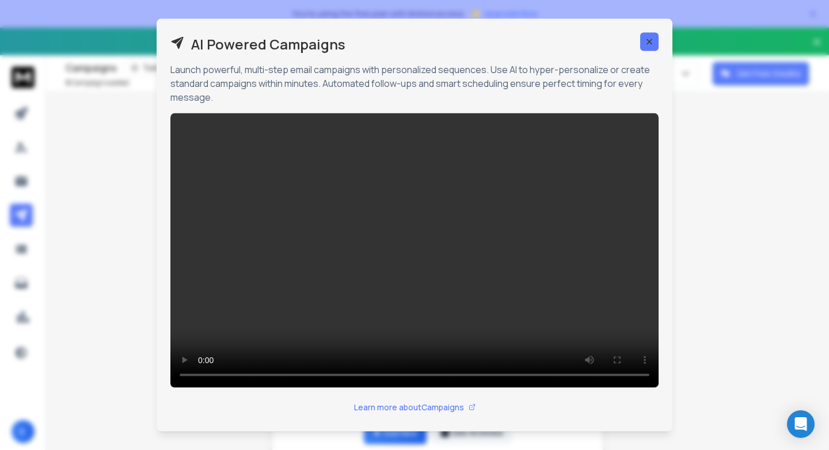
click at [648, 41] on icon at bounding box center [649, 42] width 5 height 5
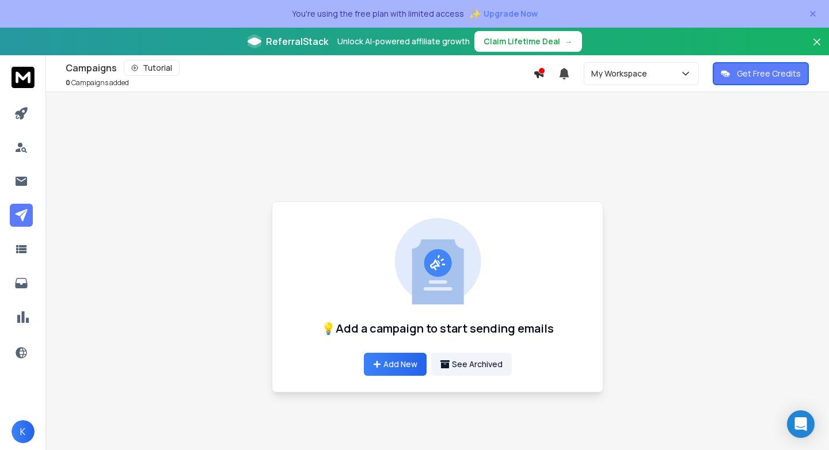
scroll to position [96, 0]
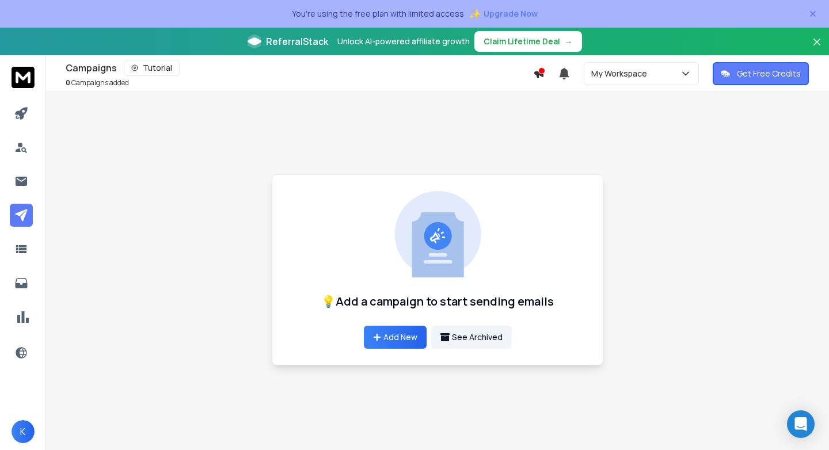
click at [409, 337] on link "Add New" at bounding box center [395, 337] width 63 height 23
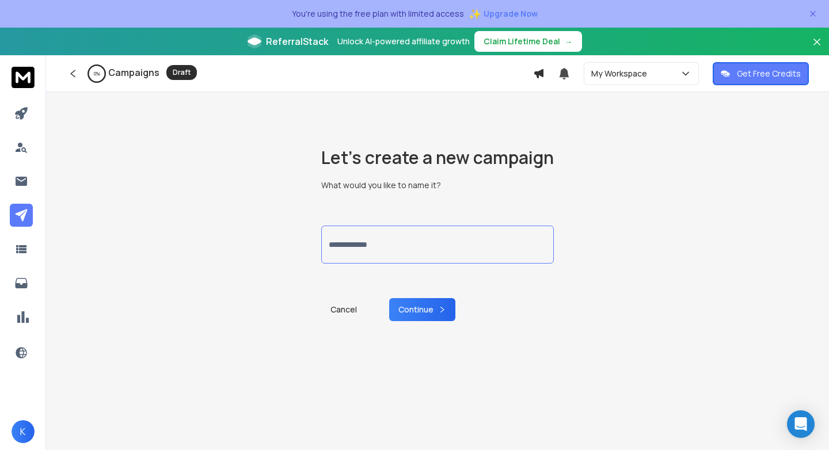
click at [396, 248] on input at bounding box center [437, 245] width 233 height 38
type input "**********"
click at [423, 310] on button "Continue" at bounding box center [422, 309] width 66 height 23
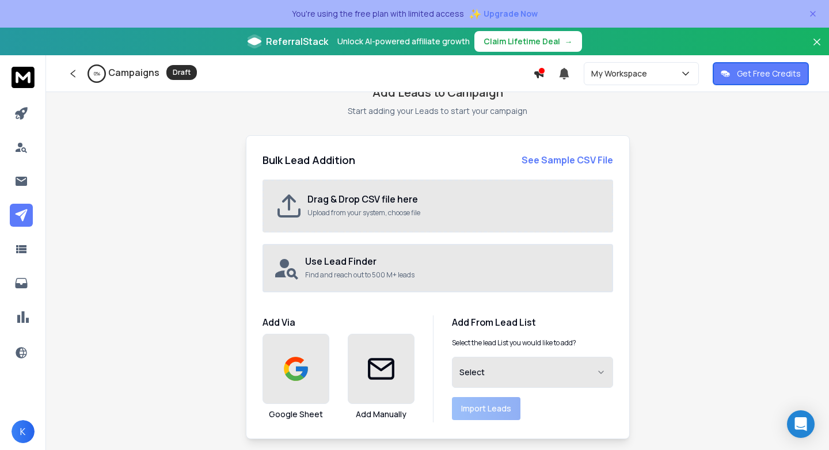
scroll to position [80, 0]
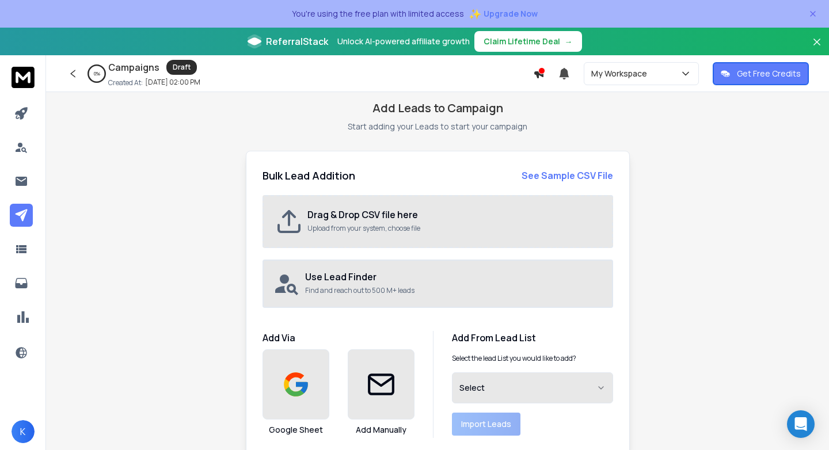
click at [559, 386] on button "Select" at bounding box center [532, 387] width 161 height 31
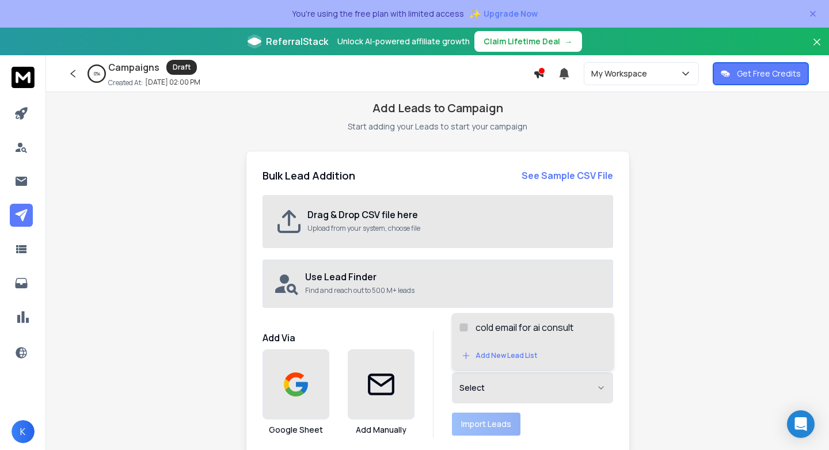
click at [554, 326] on div "cold email for ai consult" at bounding box center [525, 328] width 98 height 14
click at [482, 424] on button "Import Leads" at bounding box center [486, 424] width 69 height 23
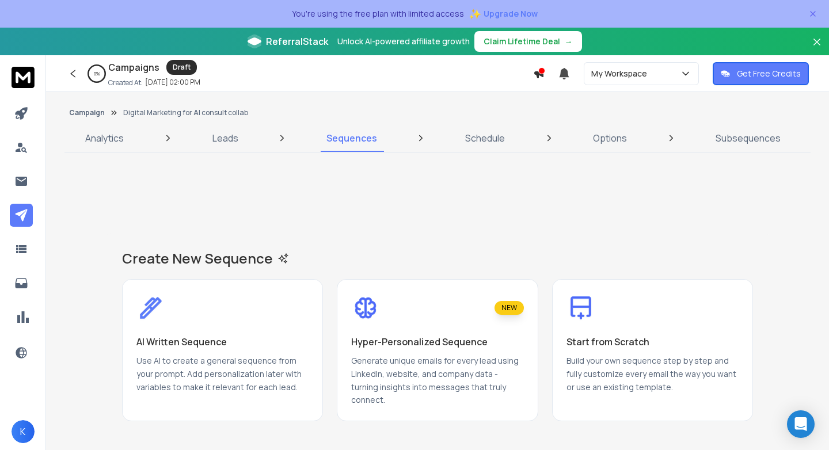
click at [643, 355] on p "Build your own sequence step by step and fully customize every email the way yo…" at bounding box center [653, 381] width 172 height 52
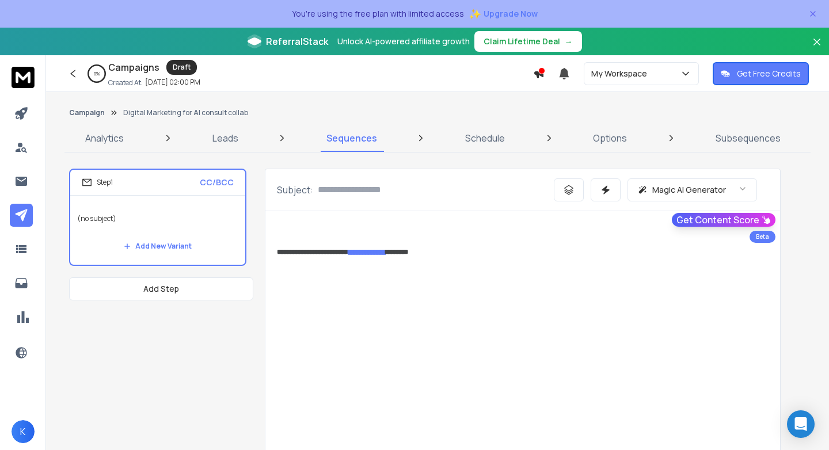
click at [445, 252] on div "**********" at bounding box center [522, 342] width 515 height 262
click at [514, 16] on span "Upgrade Now" at bounding box center [511, 14] width 54 height 12
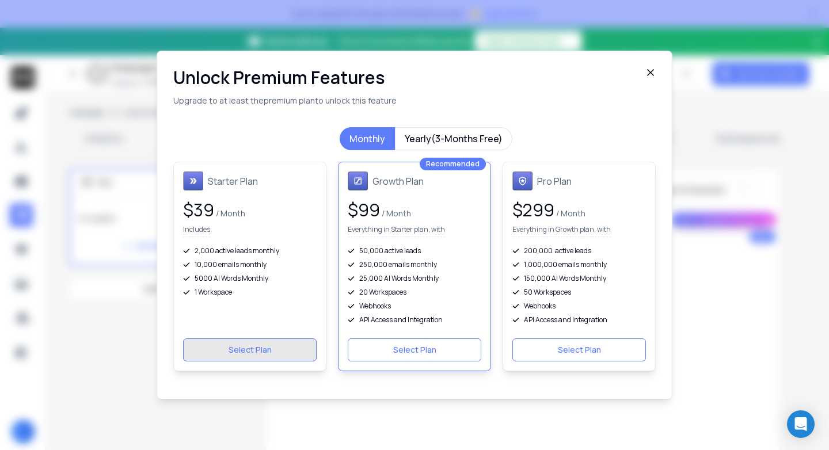
click at [266, 355] on button "Select Plan" at bounding box center [250, 350] width 134 height 23
